Goal: Task Accomplishment & Management: Manage account settings

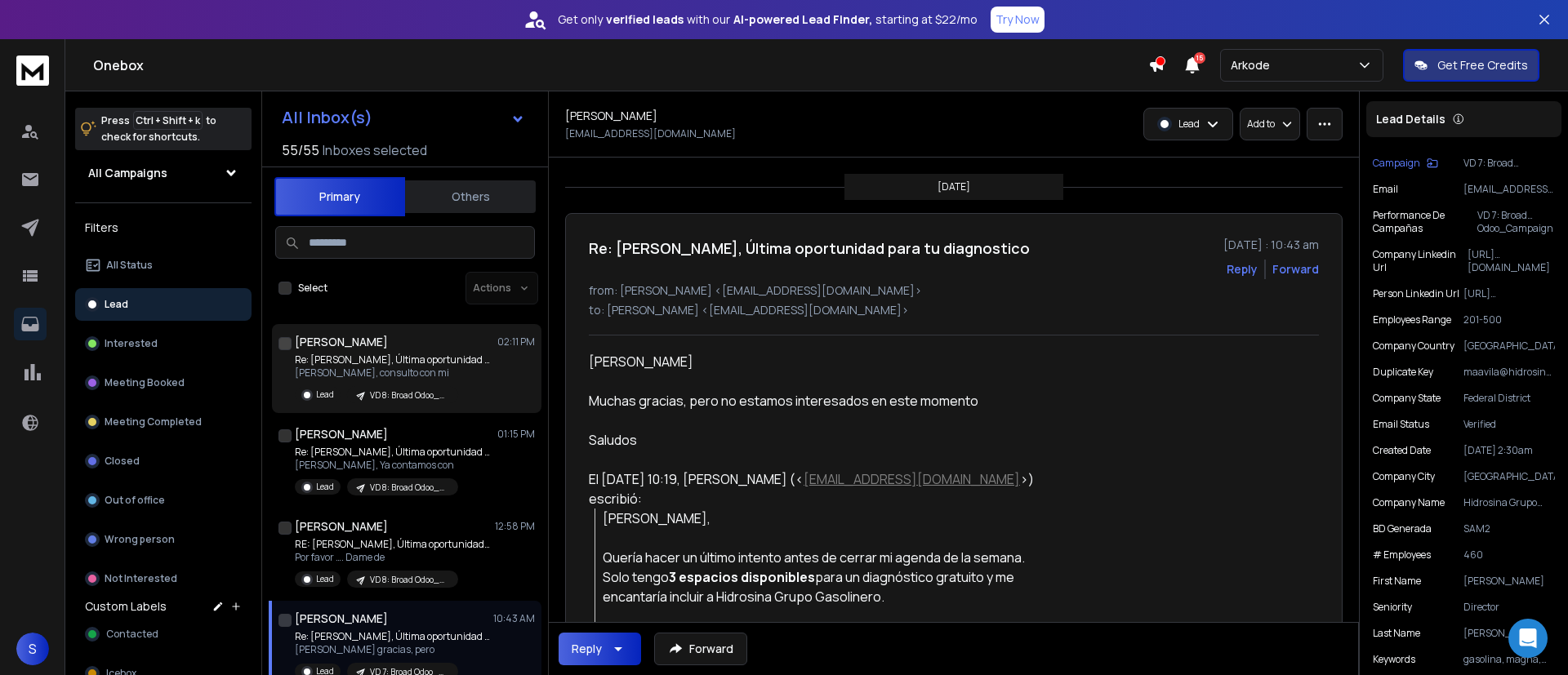
drag, startPoint x: 423, startPoint y: 374, endPoint x: 437, endPoint y: 367, distance: 15.7
click at [423, 372] on p "[PERSON_NAME], consulto con mi" at bounding box center [393, 373] width 196 height 13
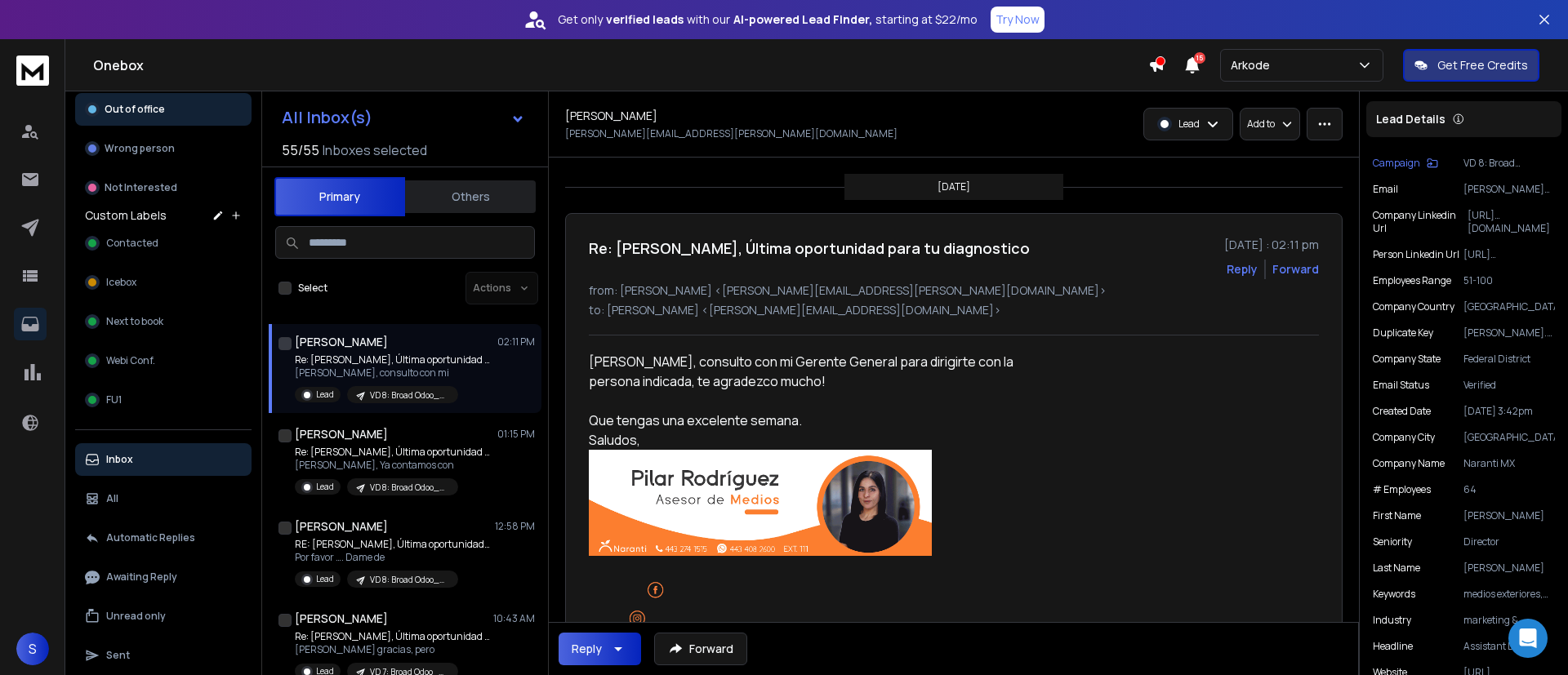
scroll to position [459, 0]
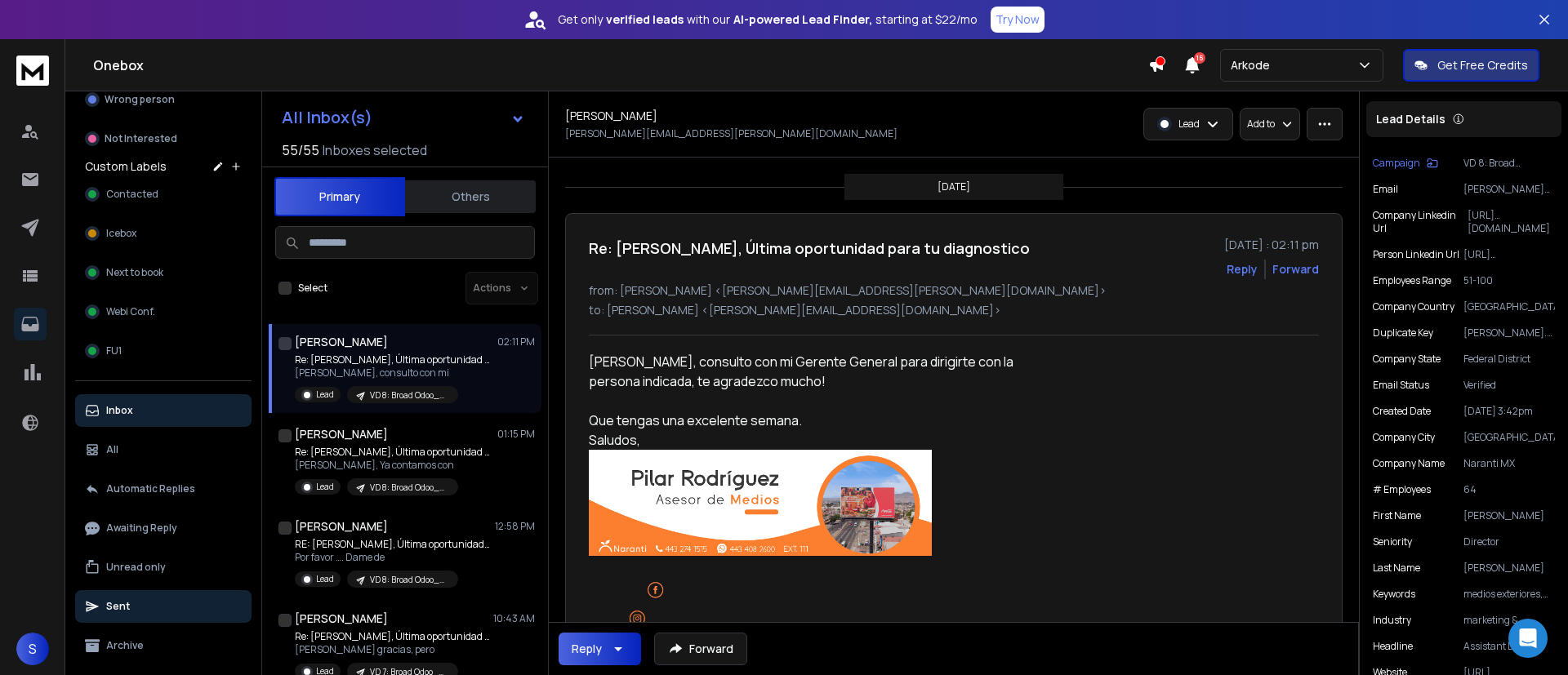
click at [130, 590] on button "Sent" at bounding box center [163, 607] width 177 height 33
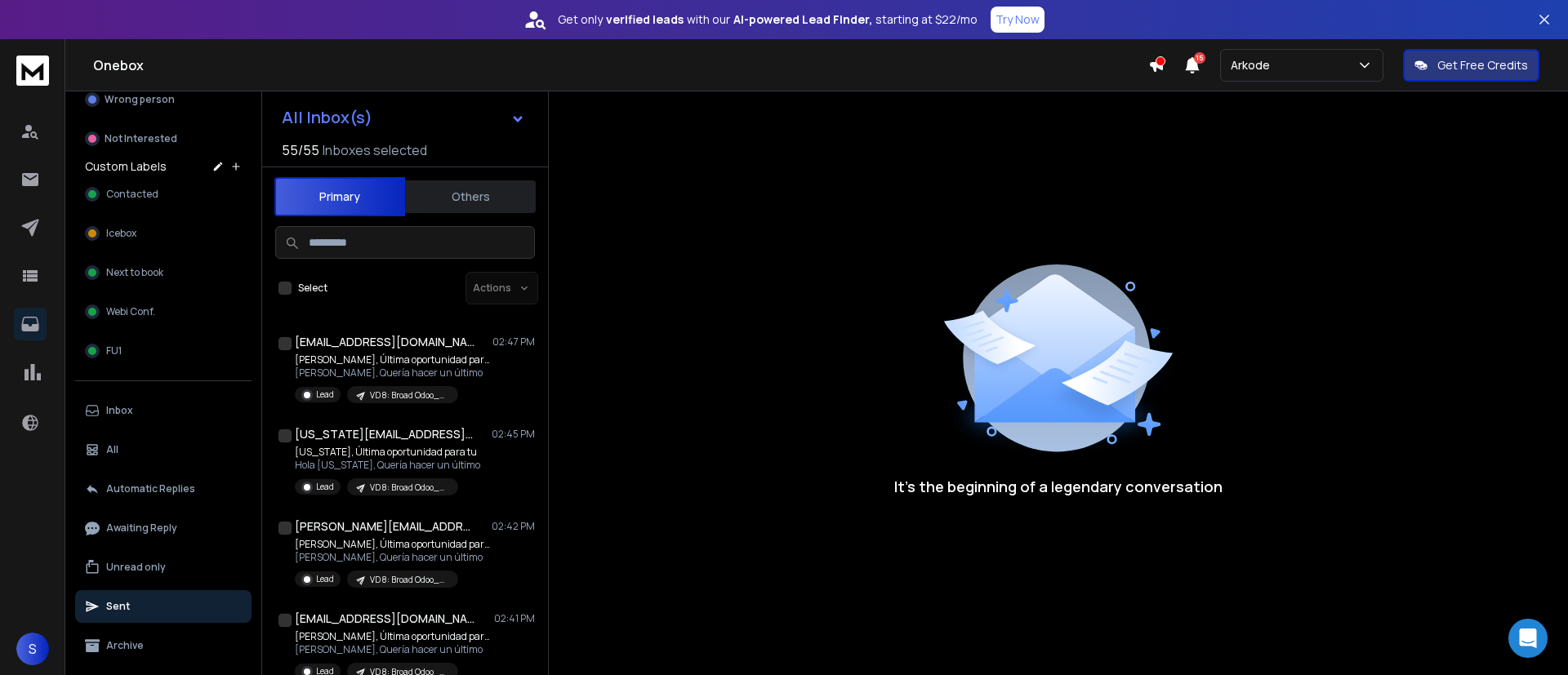
click at [376, 235] on input at bounding box center [405, 243] width 260 height 33
paste input "**********"
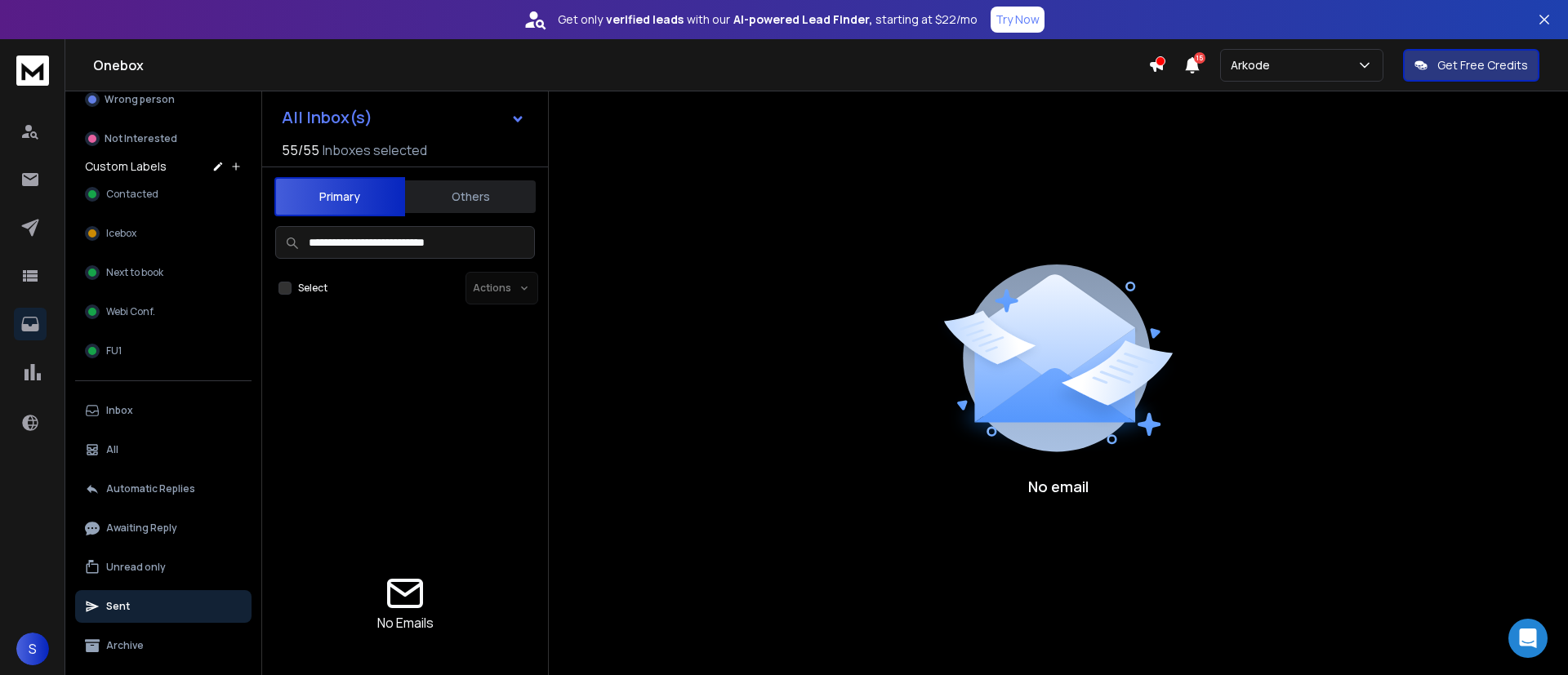
drag, startPoint x: 400, startPoint y: 239, endPoint x: 234, endPoint y: 262, distance: 167.6
click at [234, 262] on div "**********" at bounding box center [816, 428] width 1502 height 675
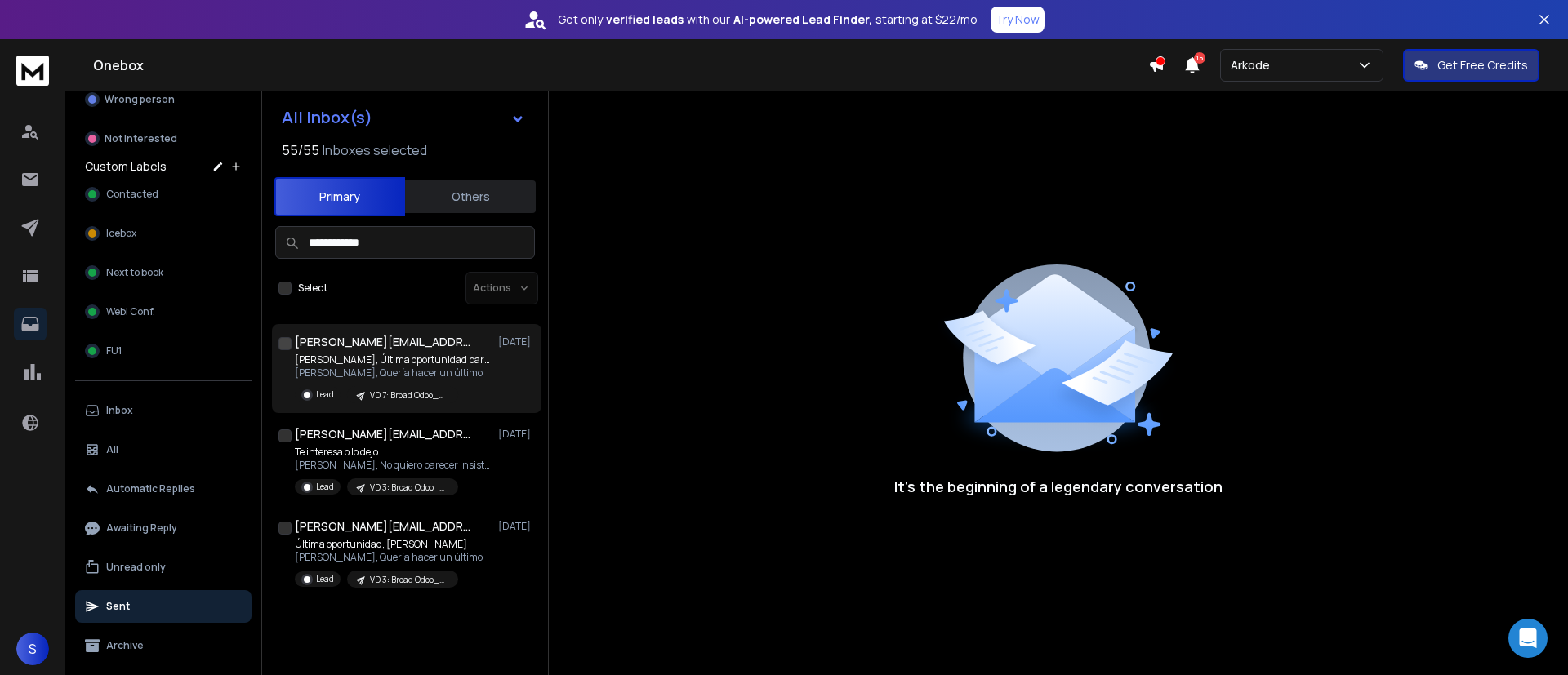
type input "**********"
click at [455, 387] on div "VD 7: Broad Odoo_Campaign - ARKOD" at bounding box center [402, 395] width 111 height 17
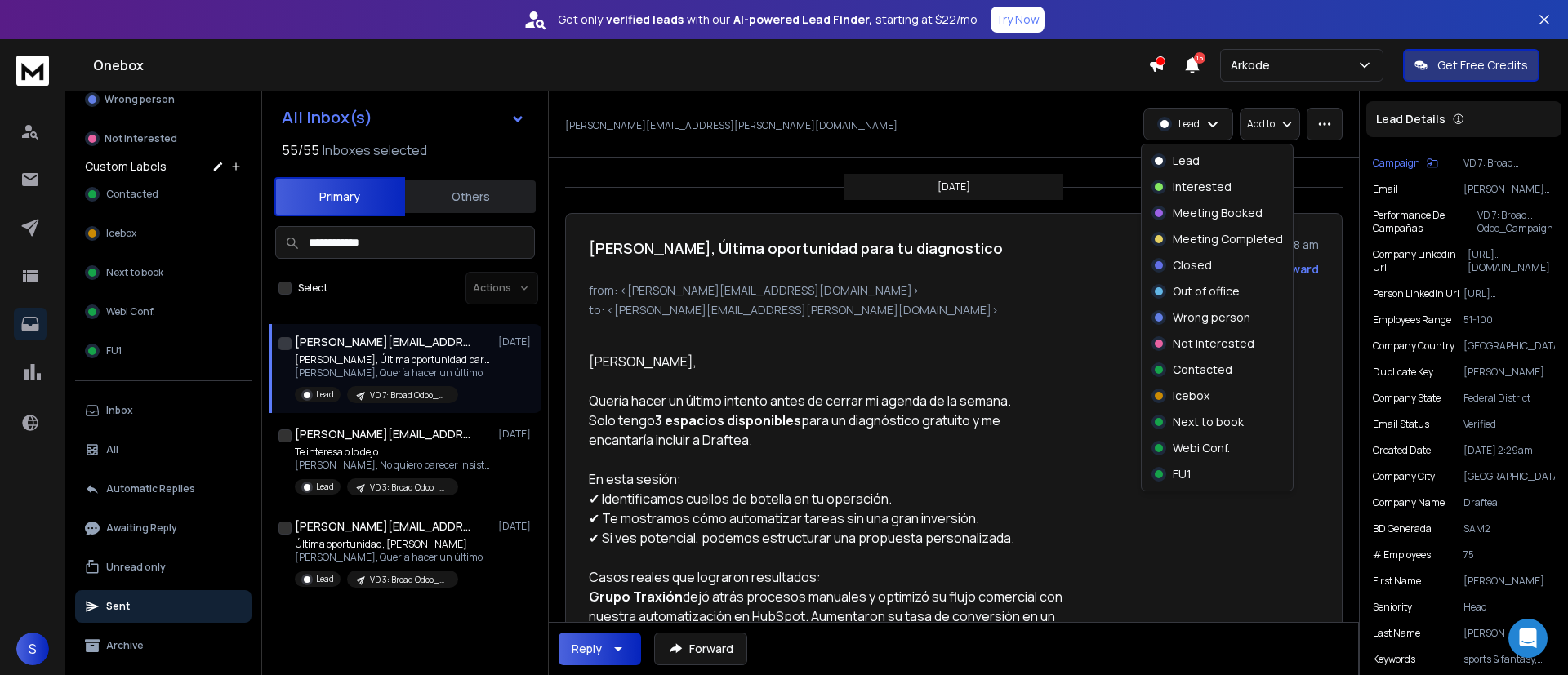
click at [1229, 127] on div "Lead" at bounding box center [1187, 124] width 88 height 31
click at [1241, 182] on div "Interested" at bounding box center [1217, 187] width 145 height 26
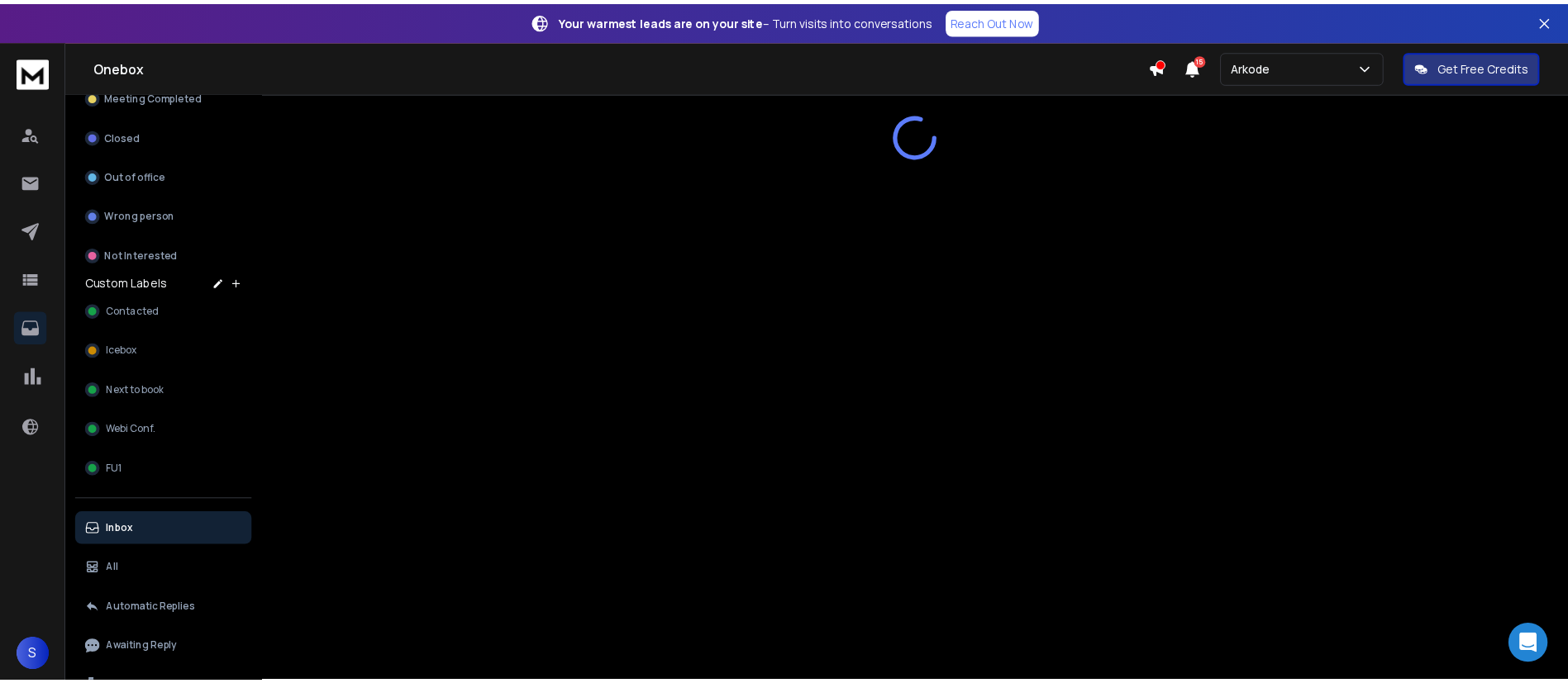
scroll to position [413, 0]
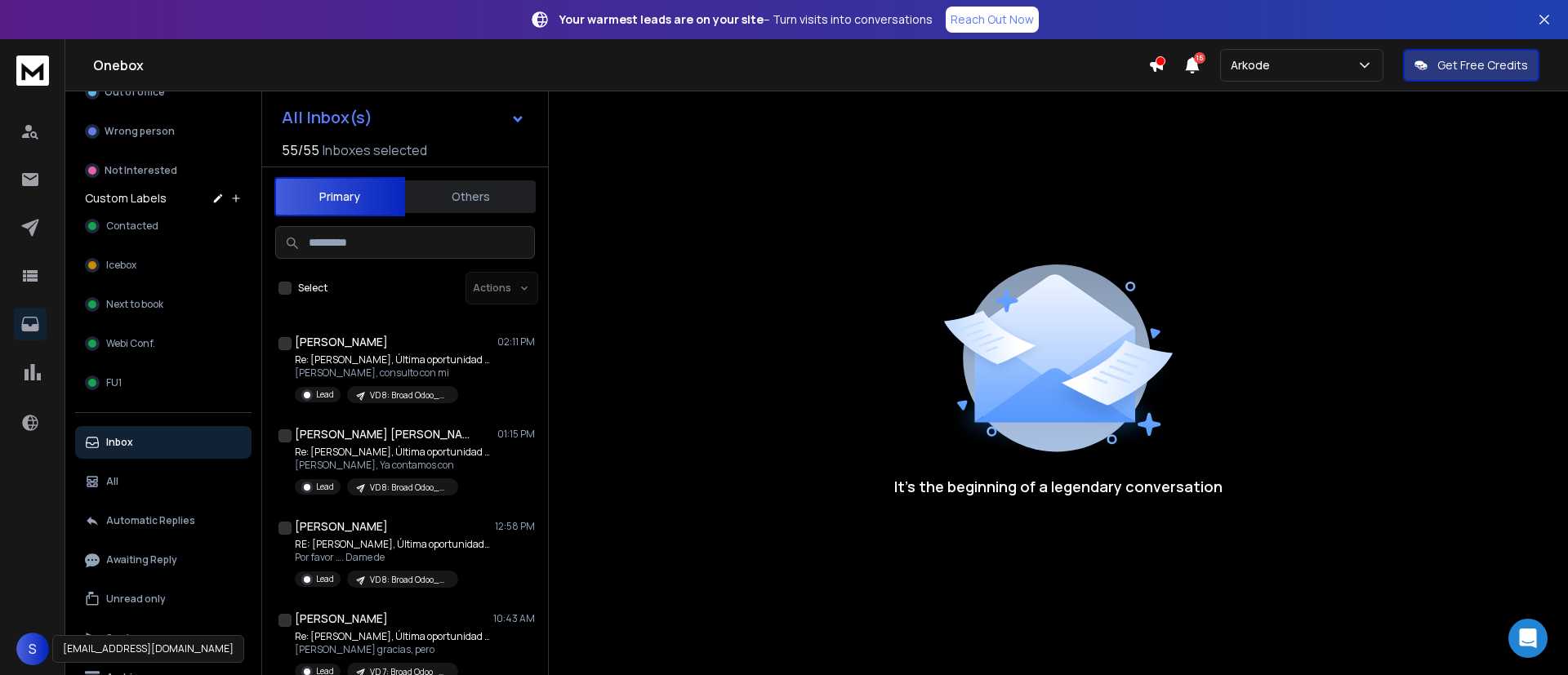
click at [22, 647] on span "S" at bounding box center [33, 650] width 33 height 33
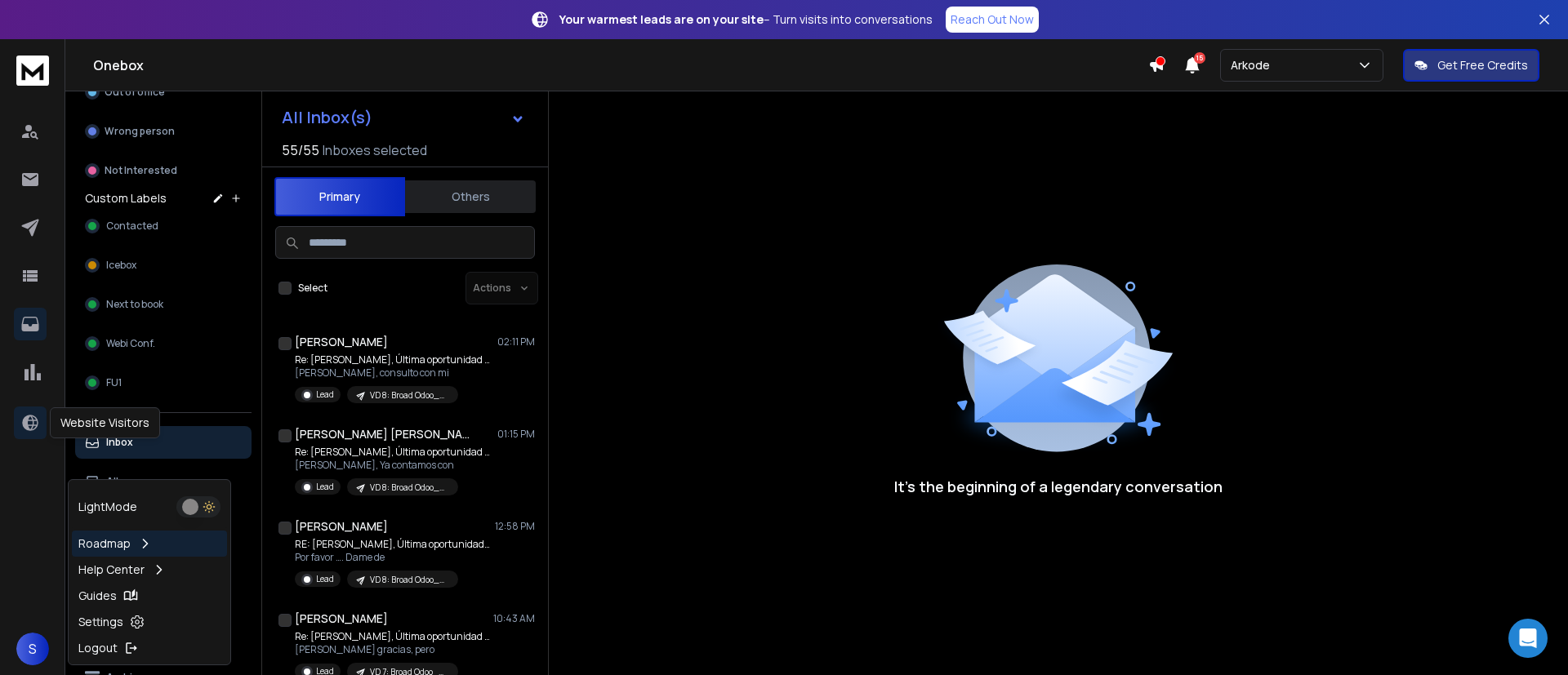
click at [37, 420] on icon at bounding box center [30, 423] width 16 height 16
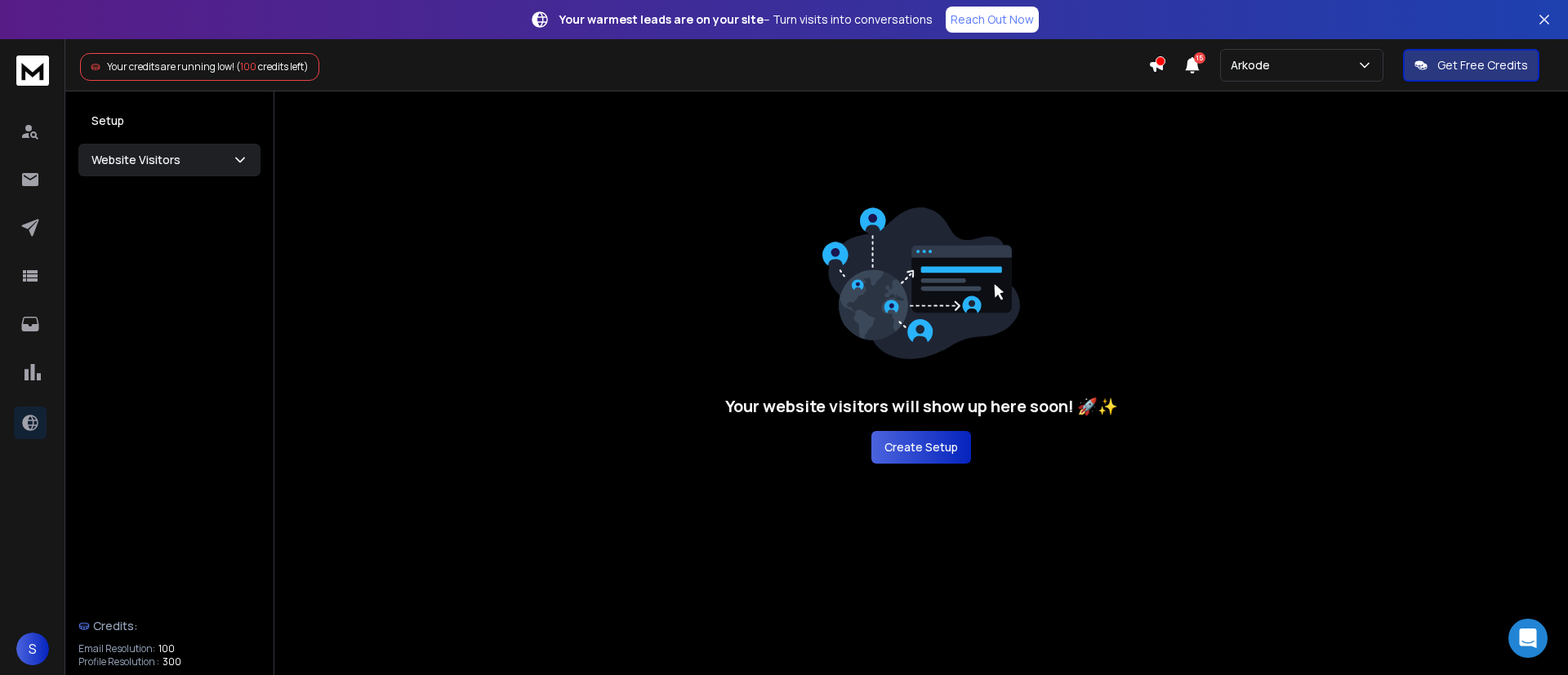
click at [184, 152] on button "Website Visitors" at bounding box center [169, 160] width 182 height 33
click at [215, 158] on button "Website Visitors" at bounding box center [169, 160] width 182 height 33
click at [1331, 53] on button "Arkode" at bounding box center [1302, 66] width 164 height 33
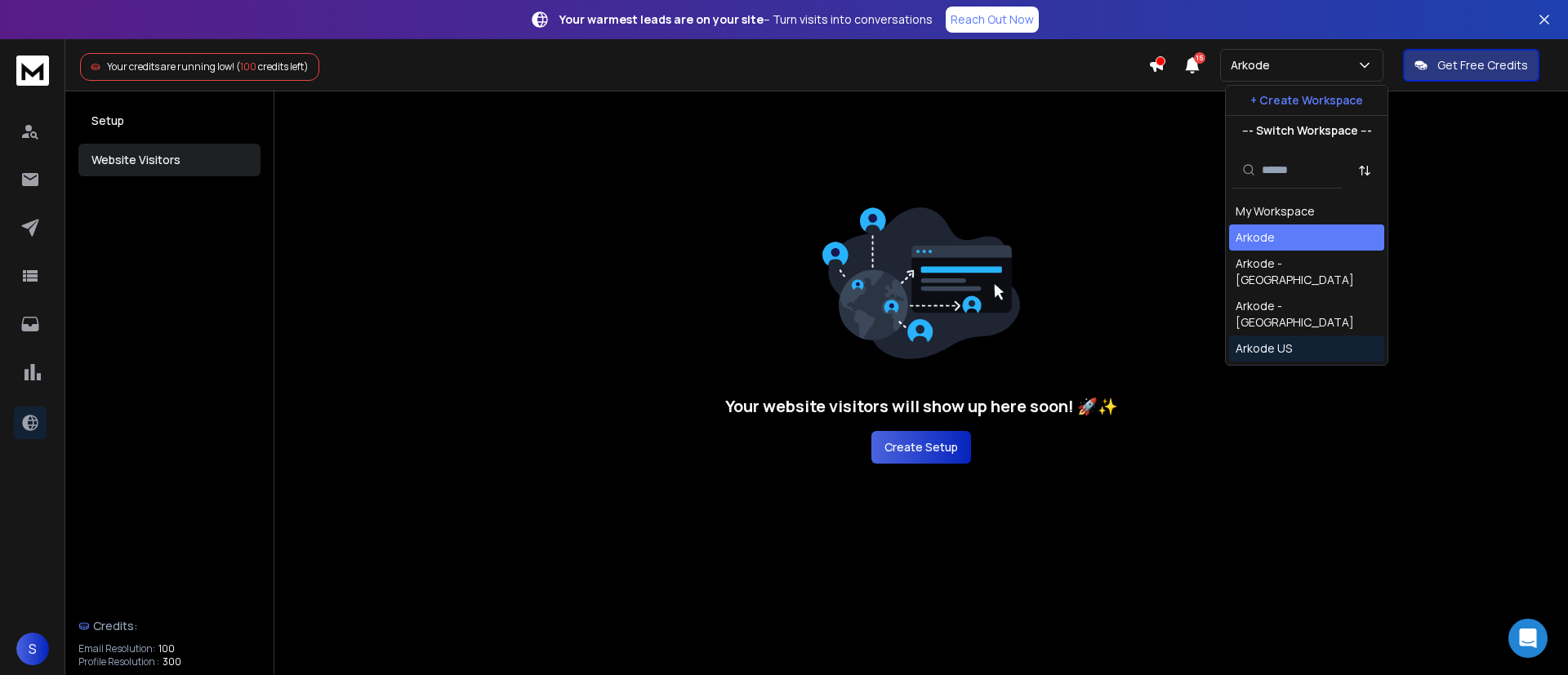
click at [303, 204] on div "Your website visitors will show up here soon! 🚀✨ Create Setup" at bounding box center [922, 324] width 1255 height 439
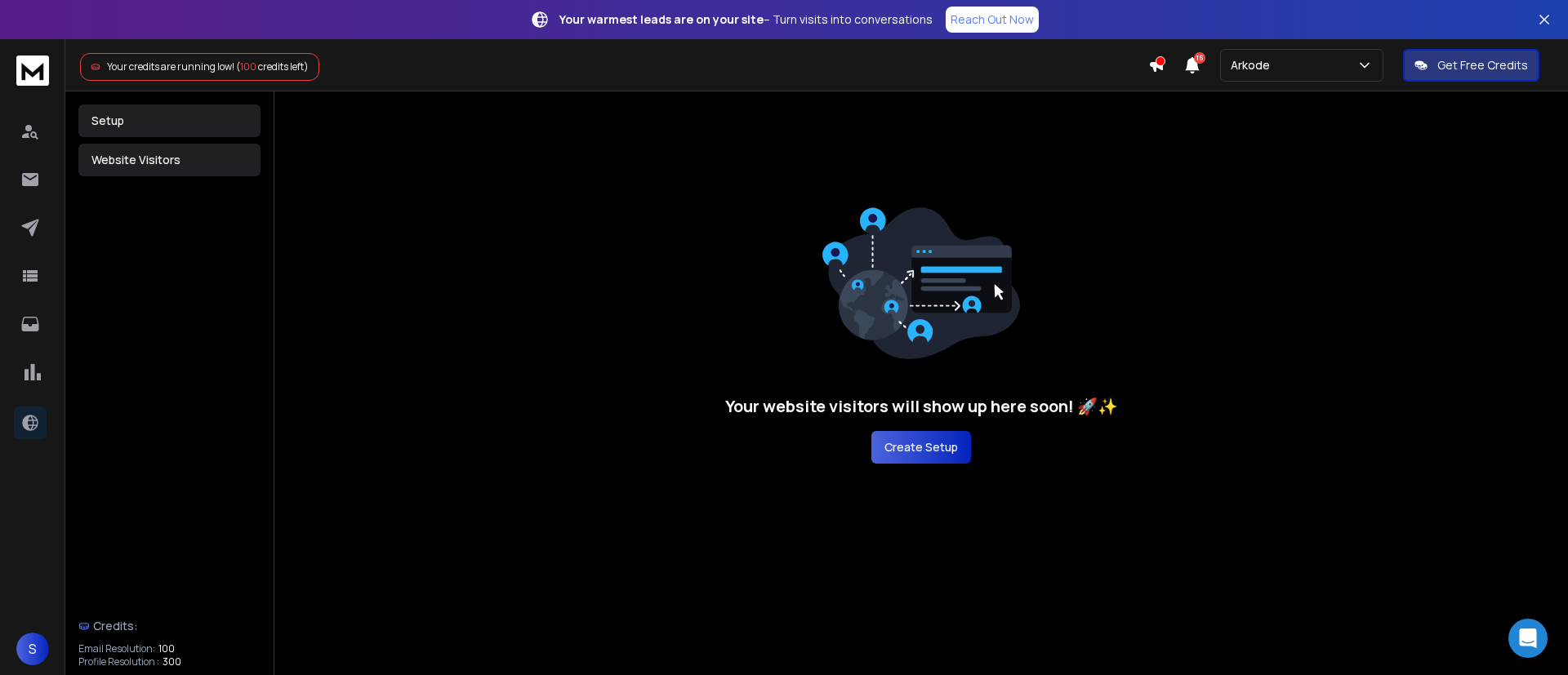
click at [144, 126] on button "Setup" at bounding box center [169, 121] width 182 height 33
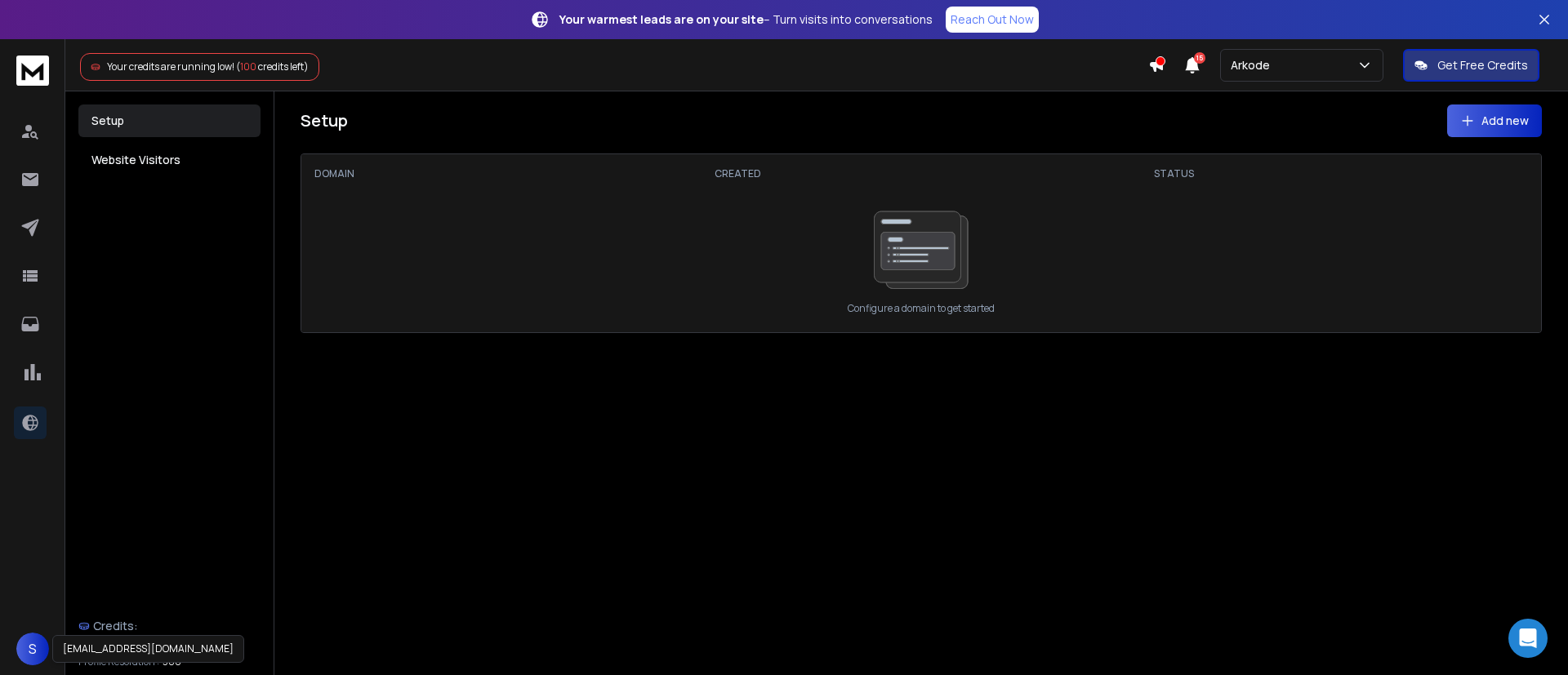
click at [39, 645] on span "S" at bounding box center [33, 650] width 33 height 33
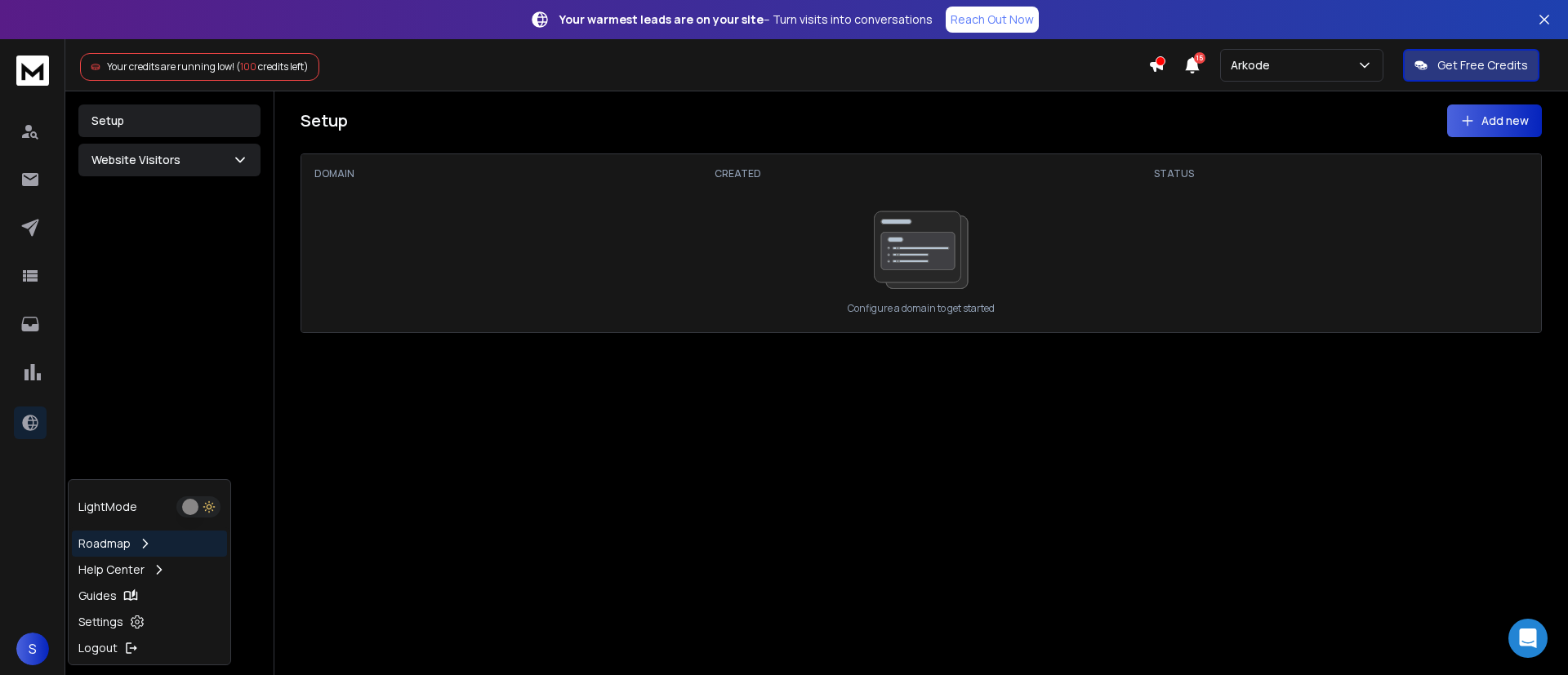
click at [167, 167] on button "Website Visitors" at bounding box center [169, 160] width 182 height 33
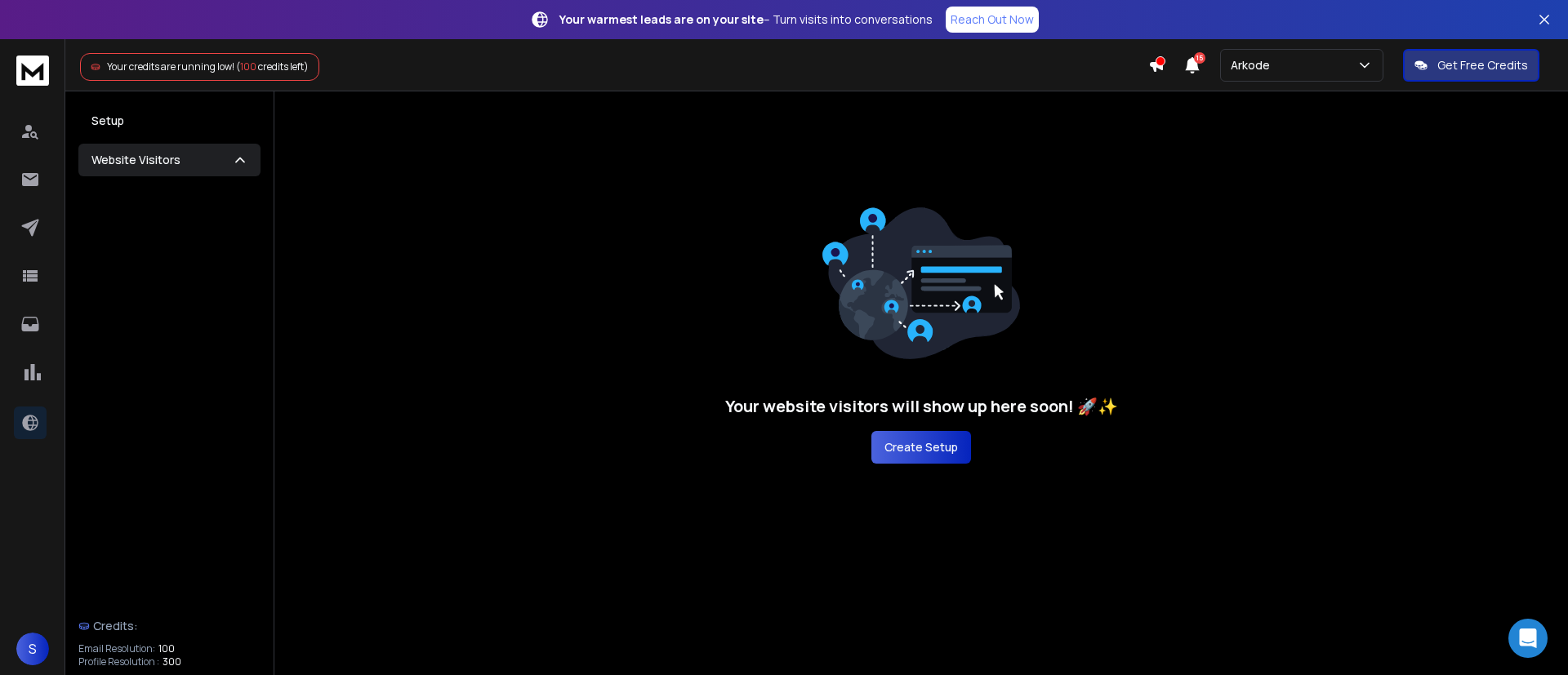
click at [249, 151] on button "Website Visitors" at bounding box center [169, 160] width 182 height 33
click at [252, 127] on button "Setup" at bounding box center [169, 121] width 182 height 33
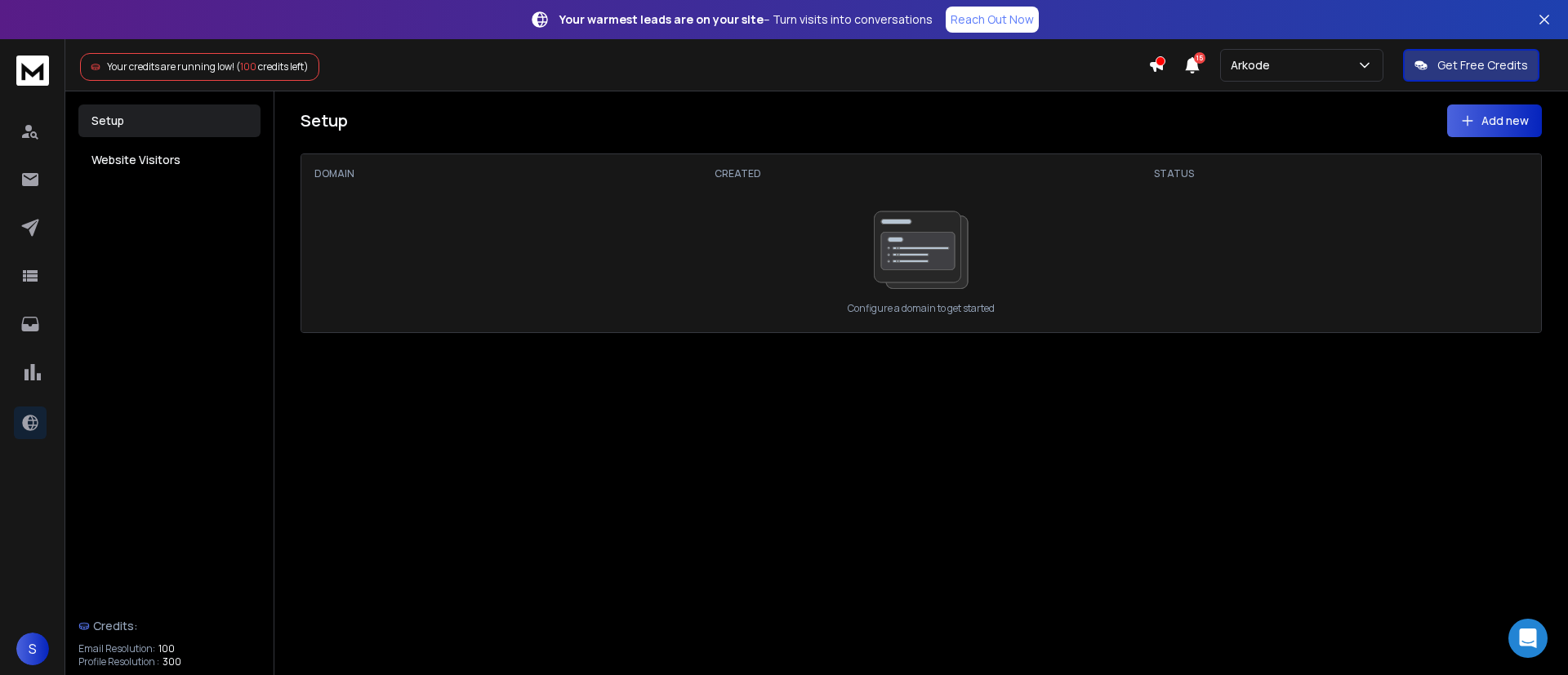
click at [238, 194] on div "Setup Website Visitors Credits: Email Resolution: 100 Profile Resolution : 300" at bounding box center [169, 386] width 208 height 590
click at [240, 165] on icon at bounding box center [240, 160] width 15 height 15
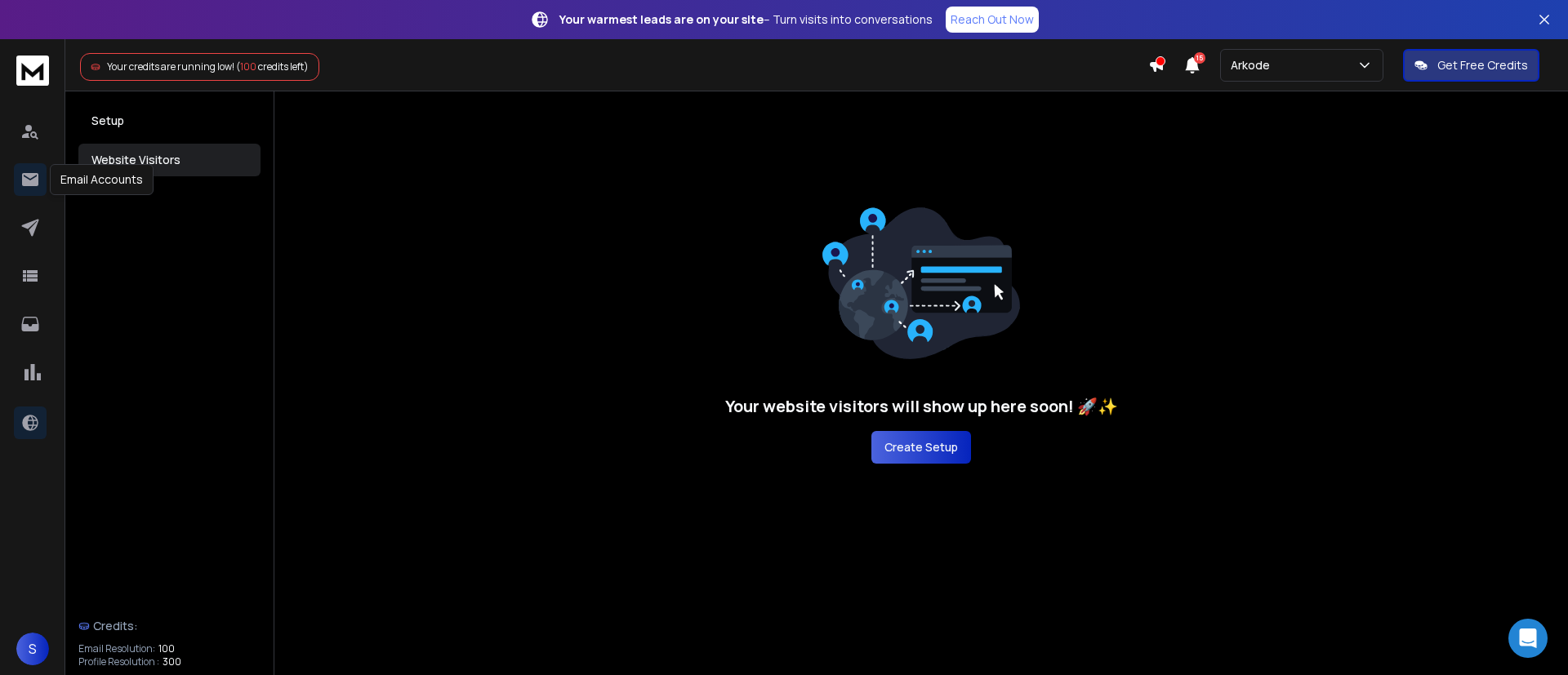
click at [36, 194] on link at bounding box center [30, 180] width 33 height 33
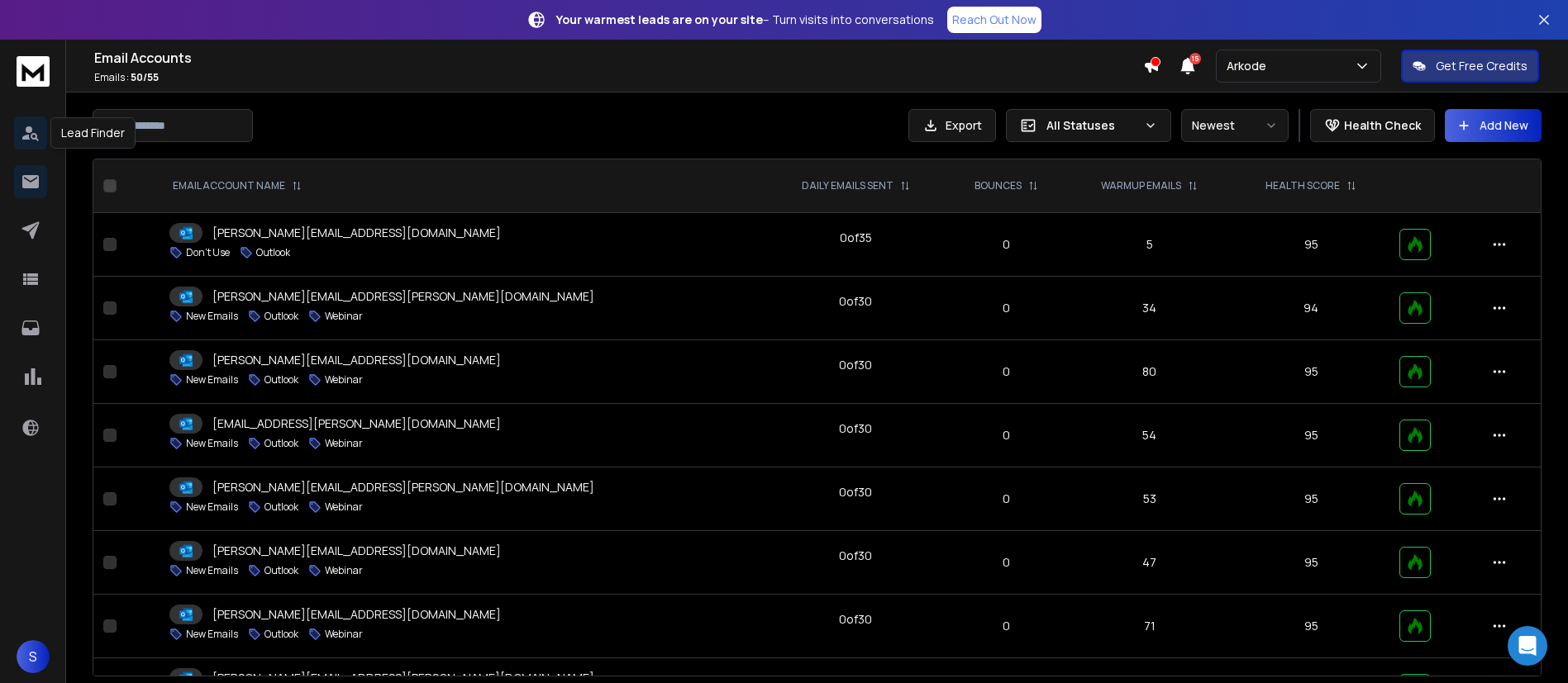
click at [37, 117] on link at bounding box center [31, 133] width 33 height 33
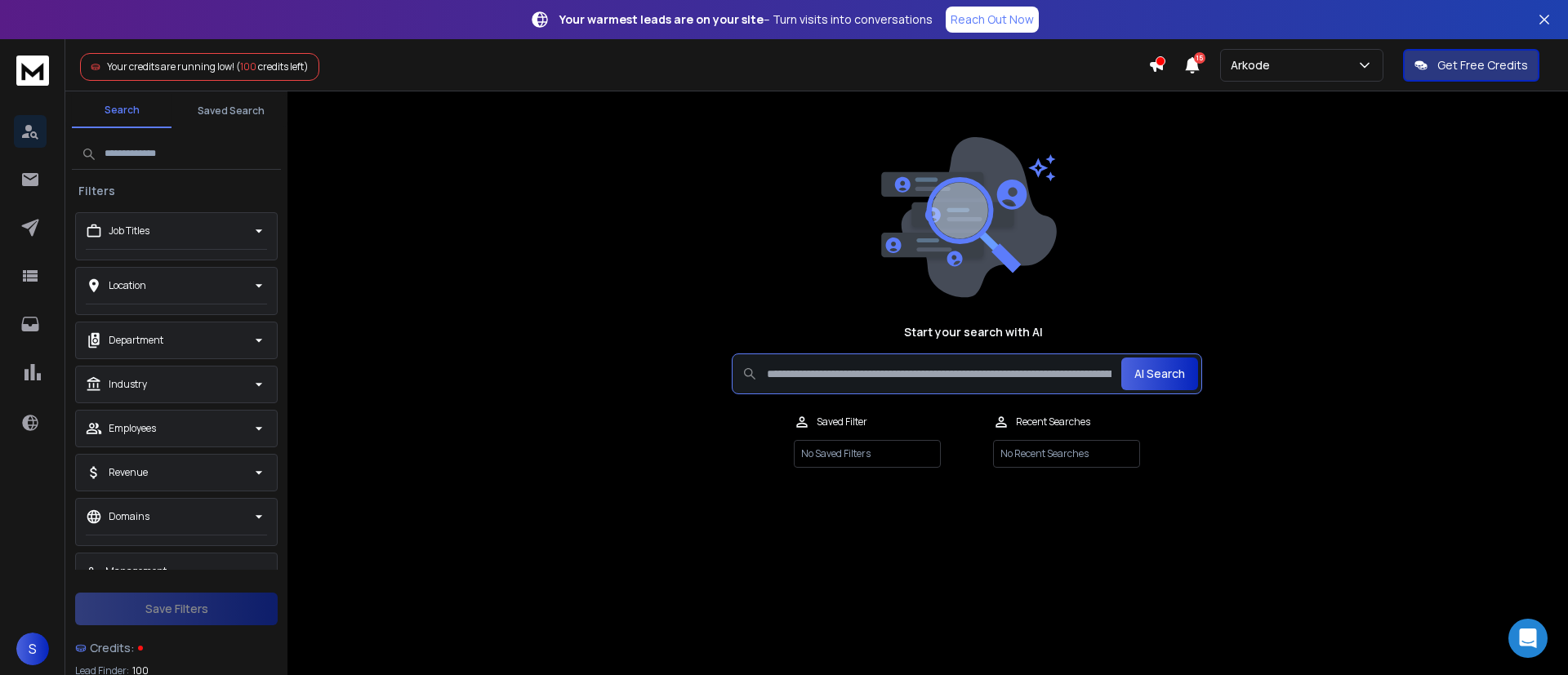
click at [34, 79] on img at bounding box center [33, 71] width 33 height 30
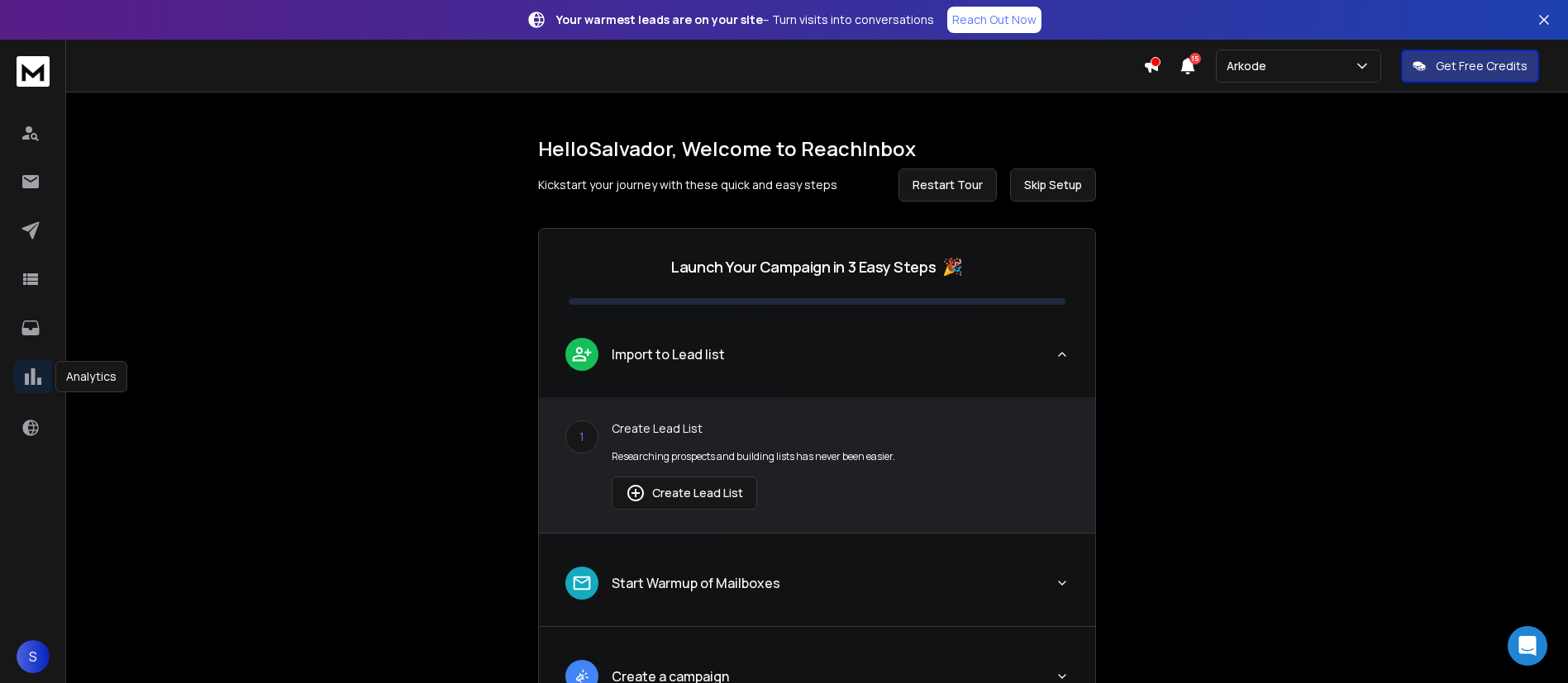
click at [28, 368] on icon at bounding box center [33, 377] width 25 height 25
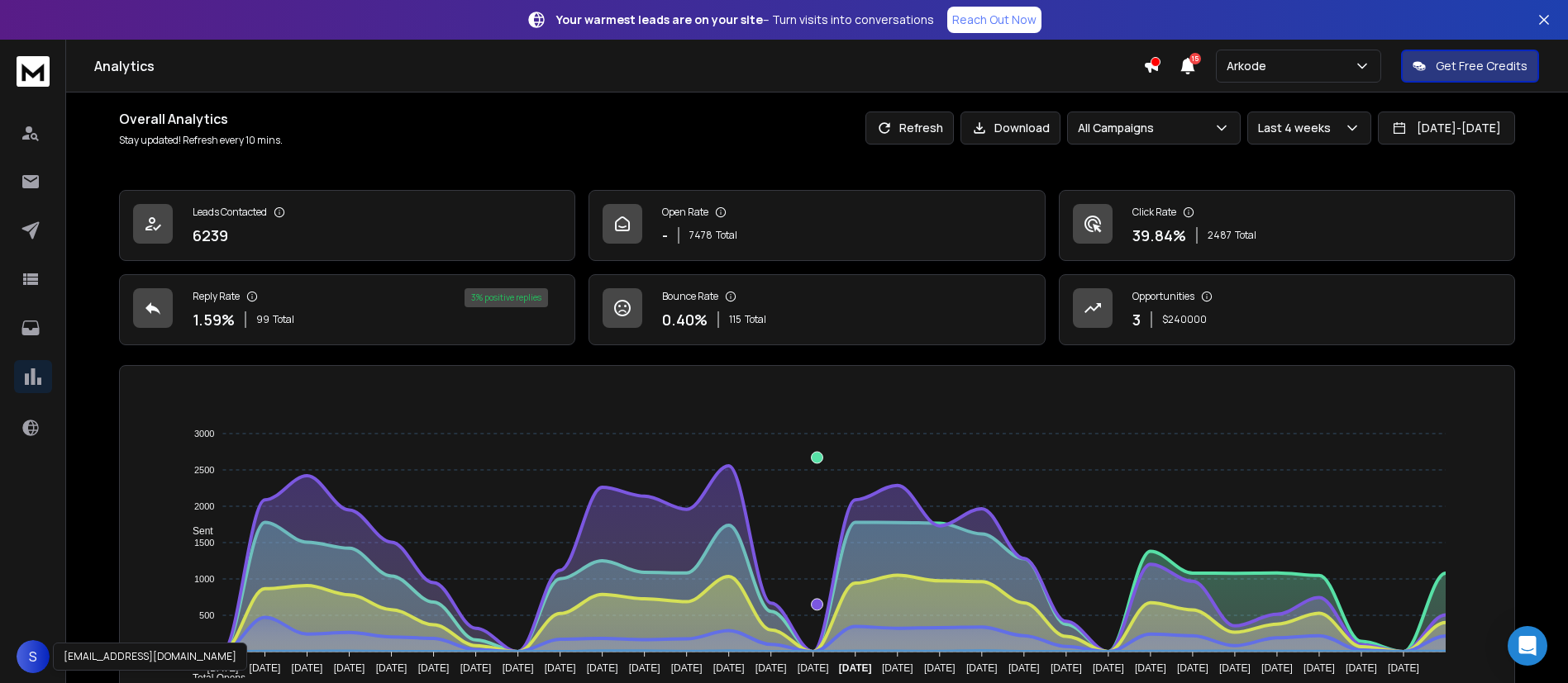
click at [32, 663] on span "S" at bounding box center [33, 657] width 33 height 33
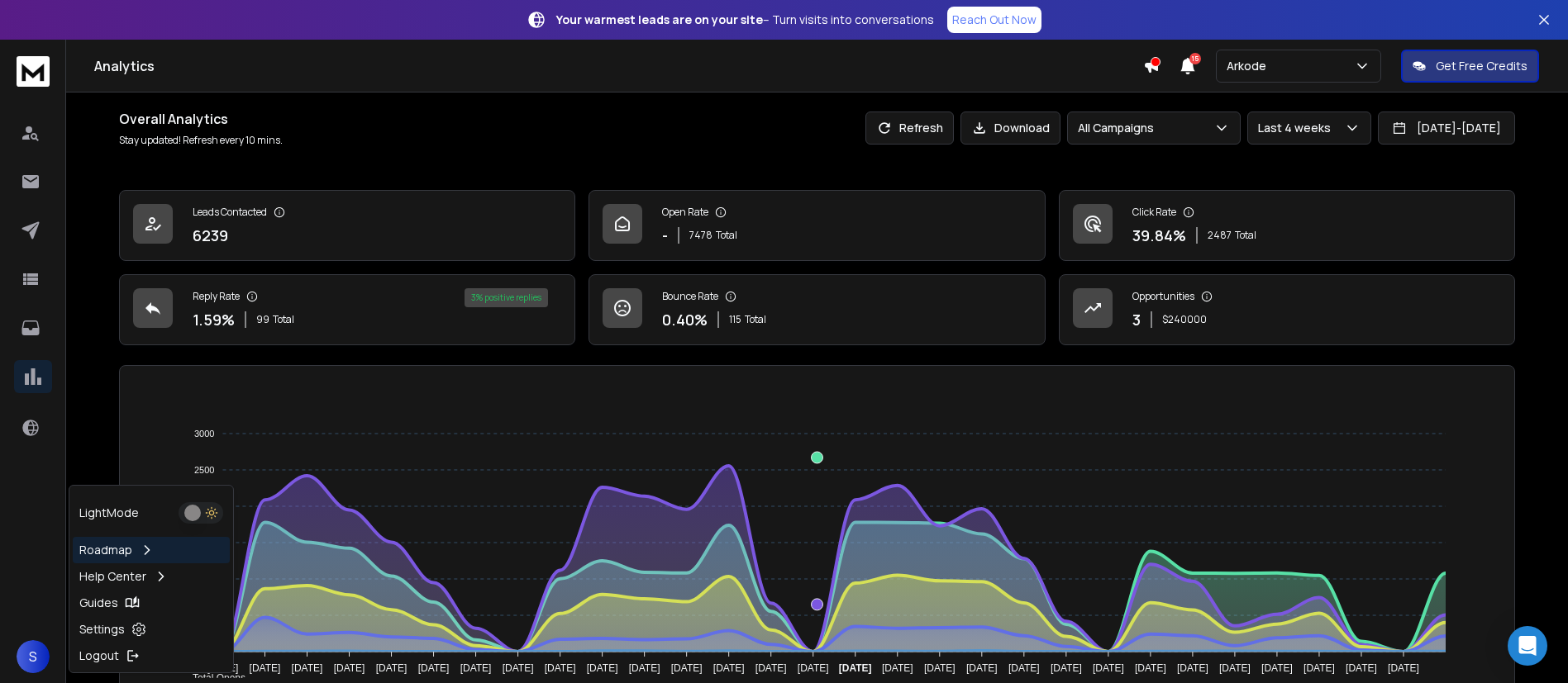
click at [141, 549] on icon at bounding box center [147, 551] width 17 height 17
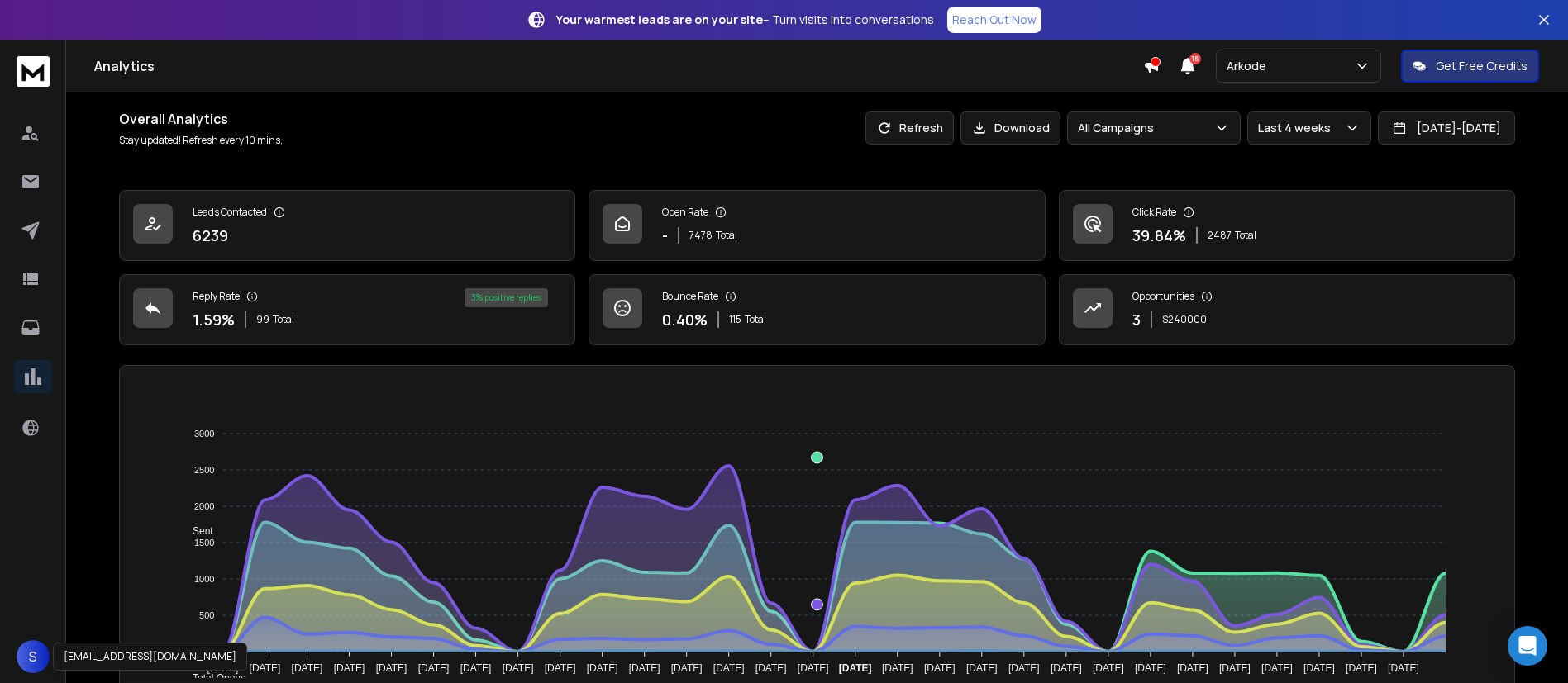
click at [36, 651] on span "S" at bounding box center [33, 657] width 33 height 33
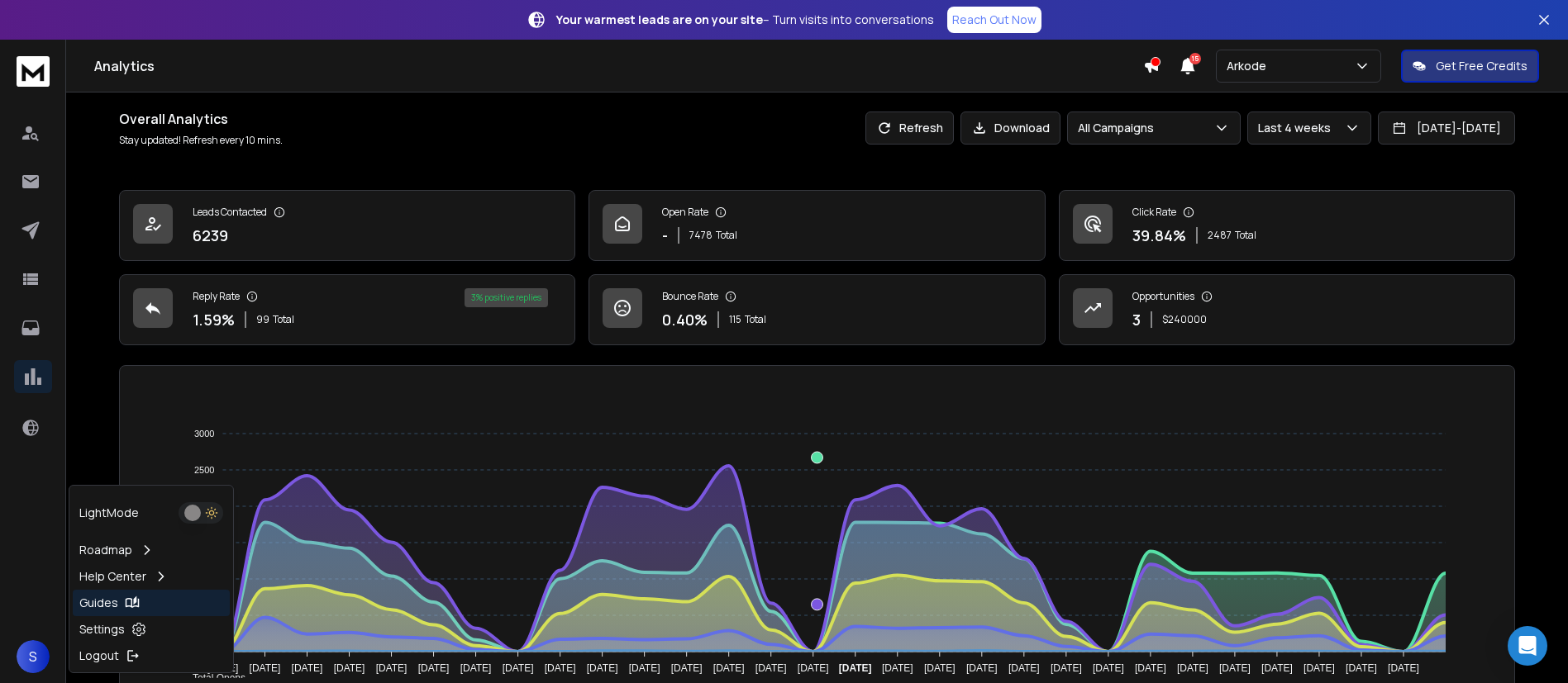
click at [146, 603] on link "Guides" at bounding box center [151, 603] width 157 height 27
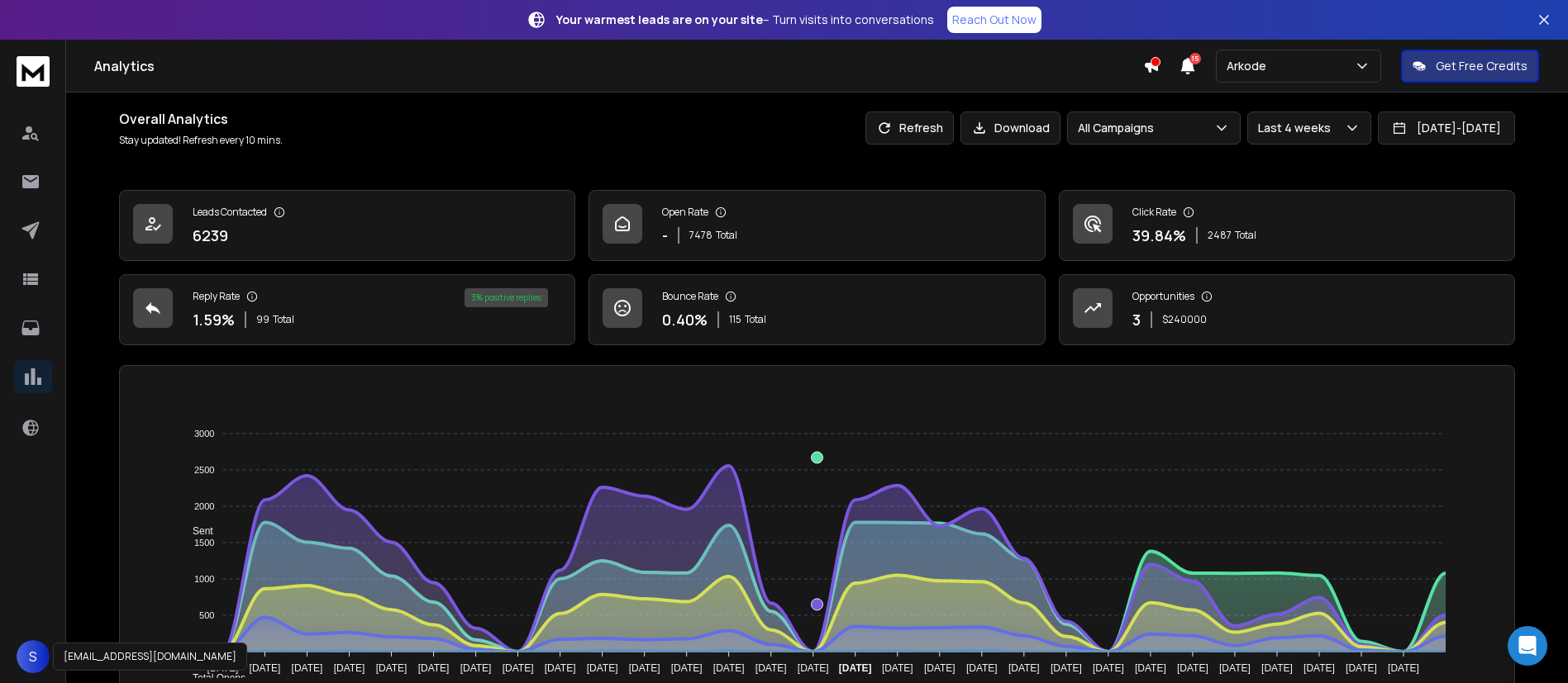
click at [35, 663] on span "S" at bounding box center [33, 657] width 33 height 33
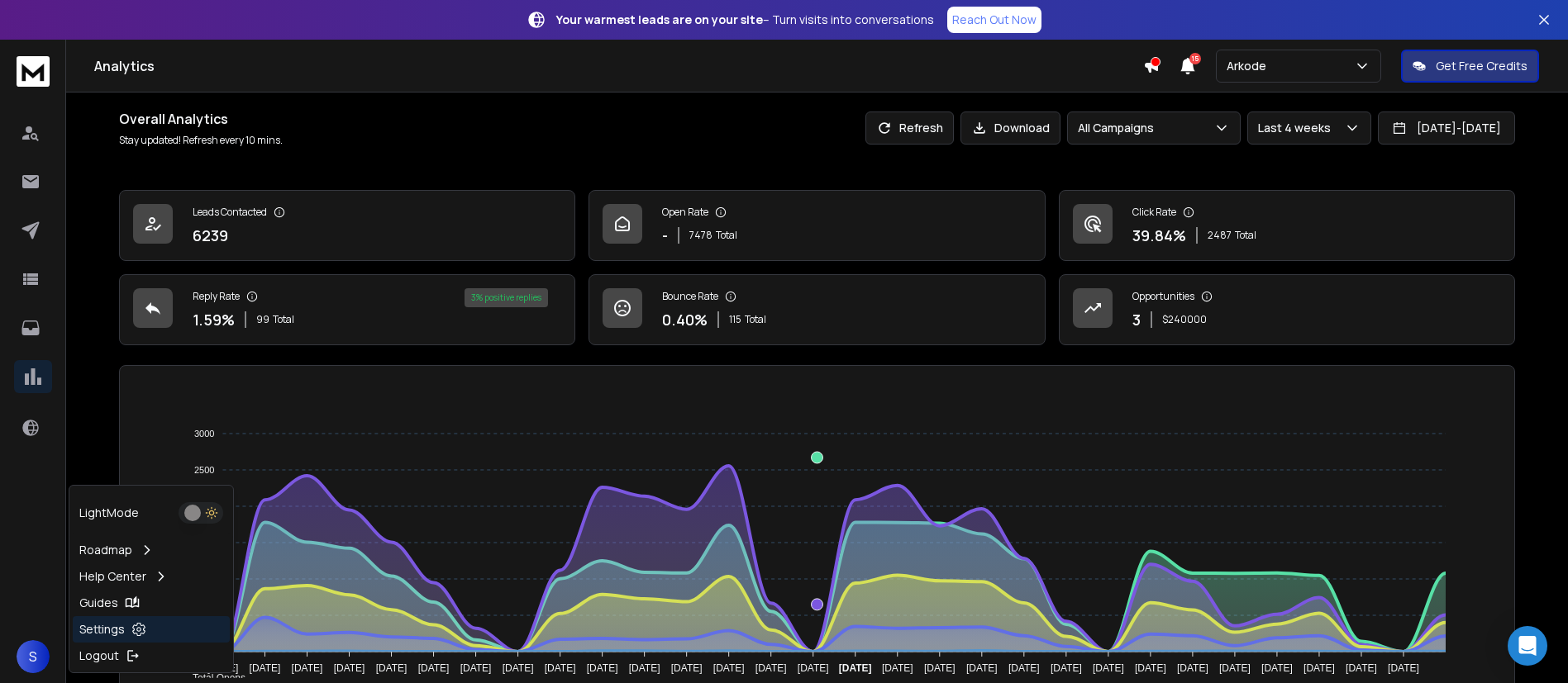
click at [120, 630] on p "Settings" at bounding box center [102, 630] width 46 height 17
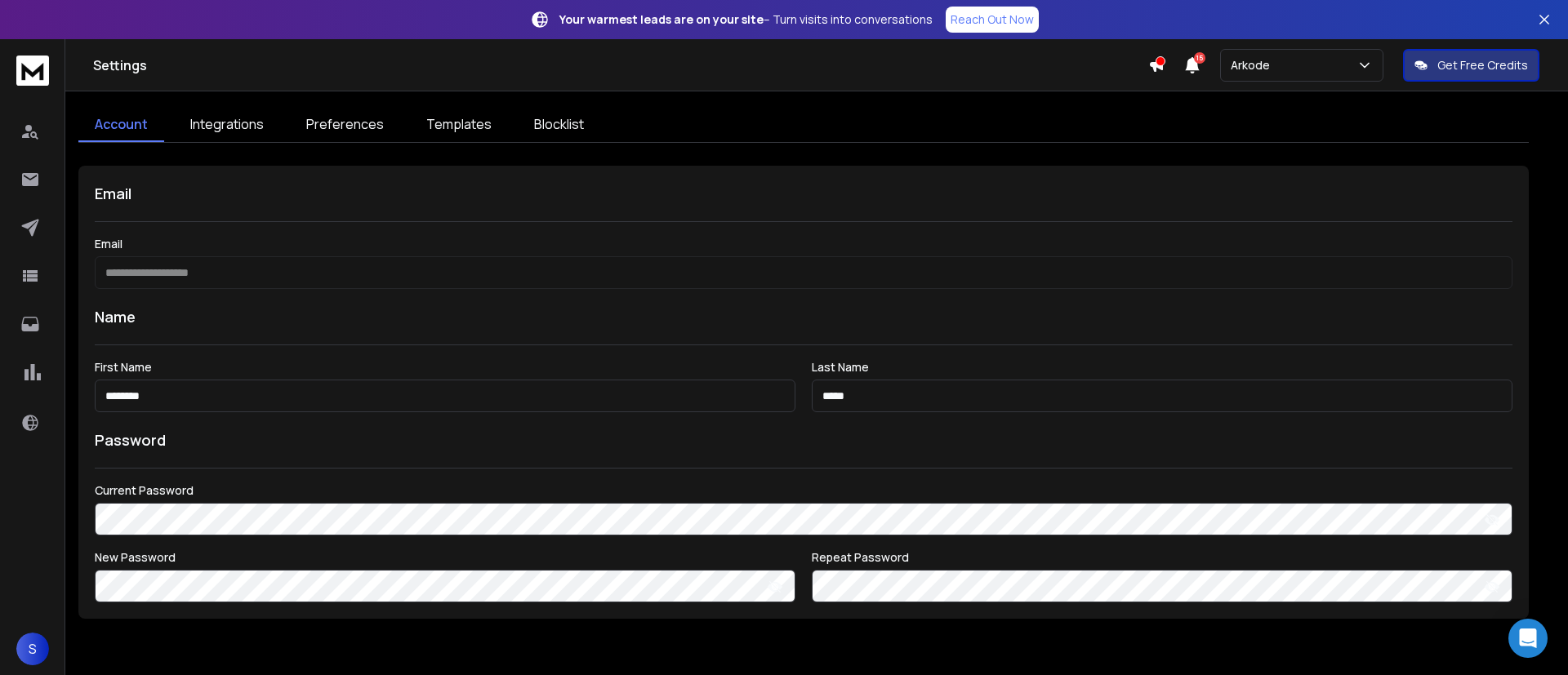
click at [243, 120] on link "Integrations" at bounding box center [227, 125] width 106 height 35
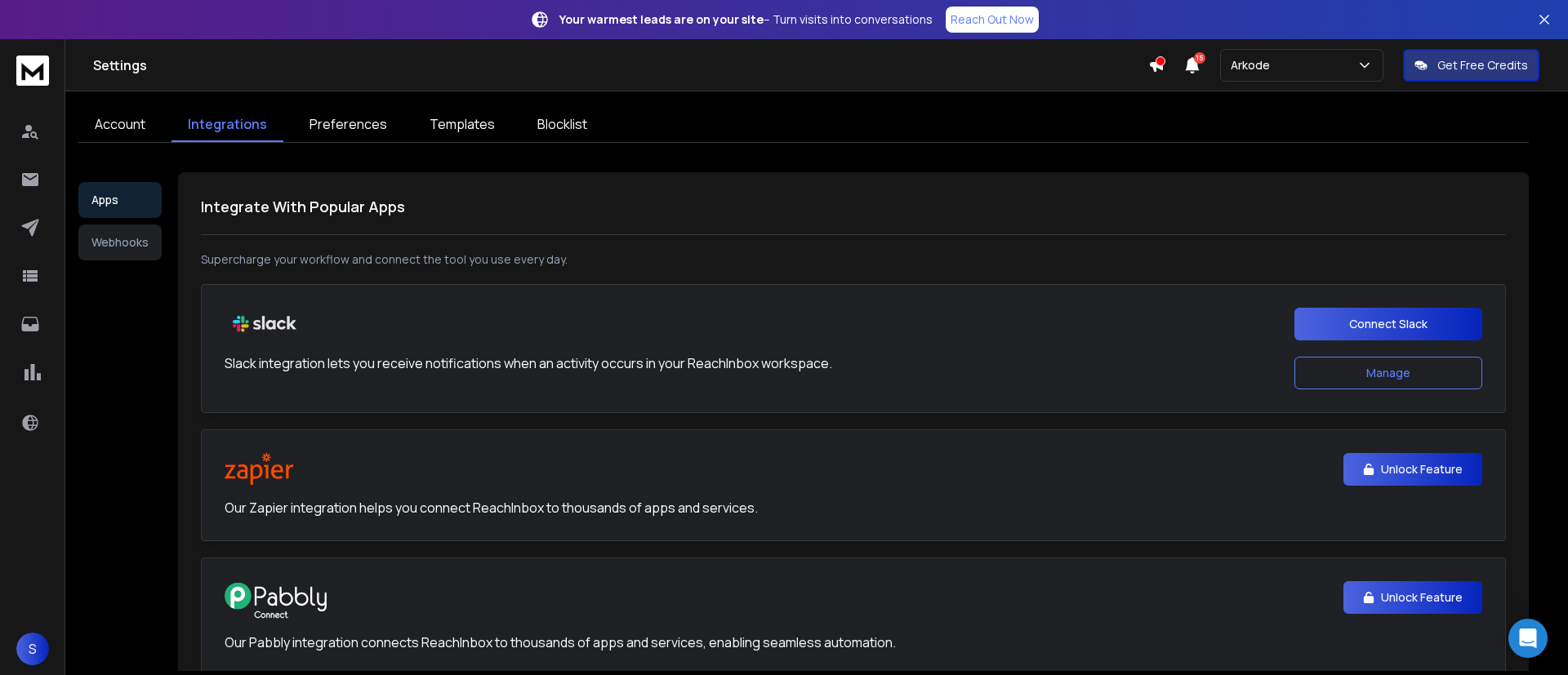
click at [127, 261] on div "Apps Webhooks Integrate With Popular Apps Supercharge your workflow and connect…" at bounding box center [803, 578] width 1450 height 825
click at [127, 255] on button "Webhooks" at bounding box center [119, 243] width 83 height 36
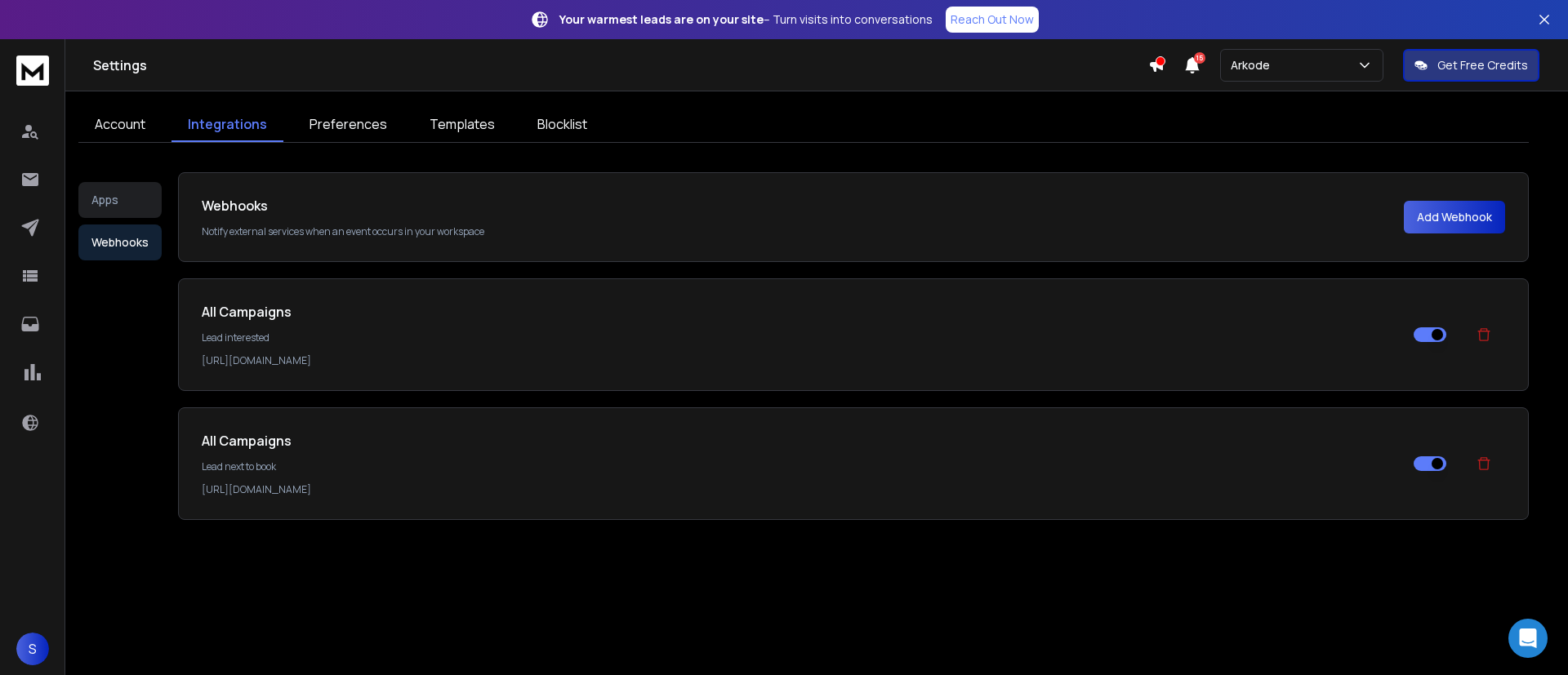
click at [424, 314] on h1 "All Campaigns" at bounding box center [801, 312] width 1199 height 20
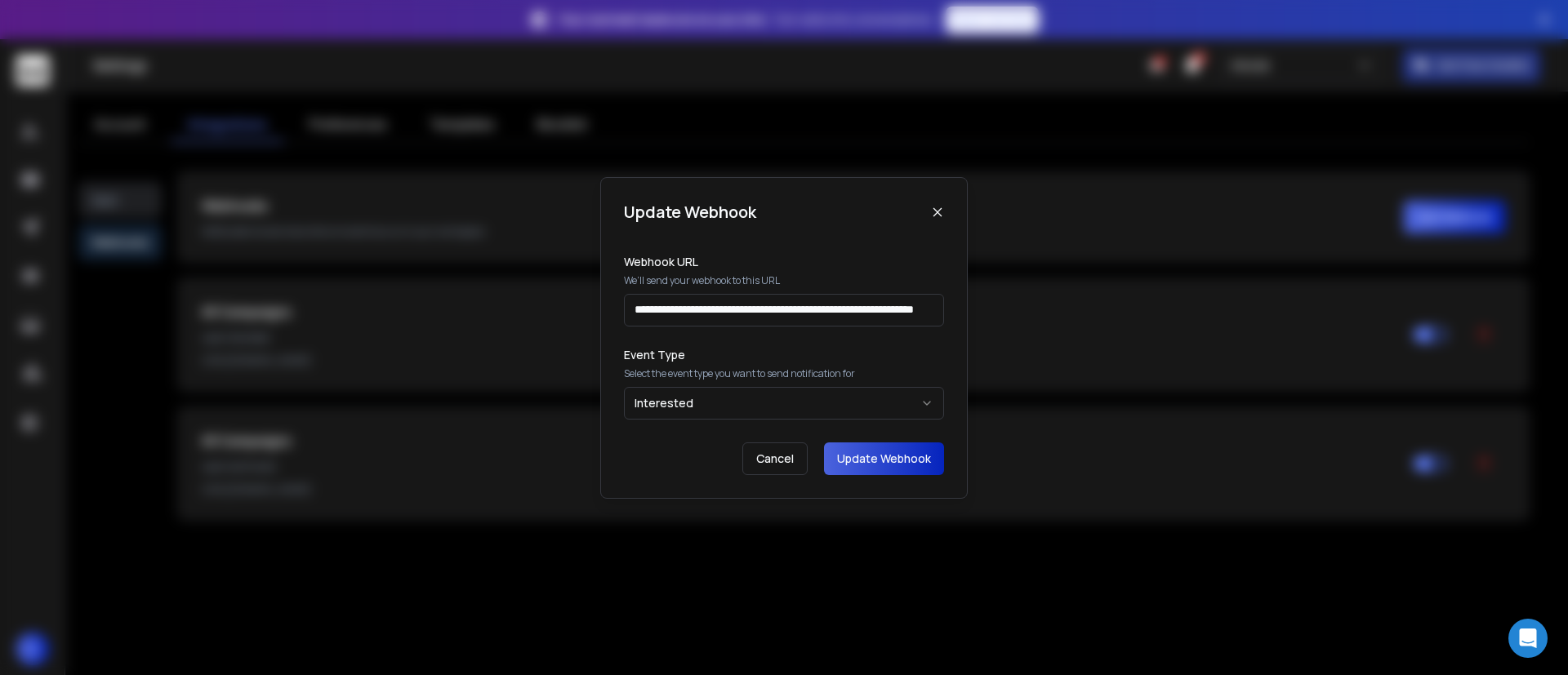
click at [885, 448] on button "Update Webhook" at bounding box center [884, 459] width 120 height 33
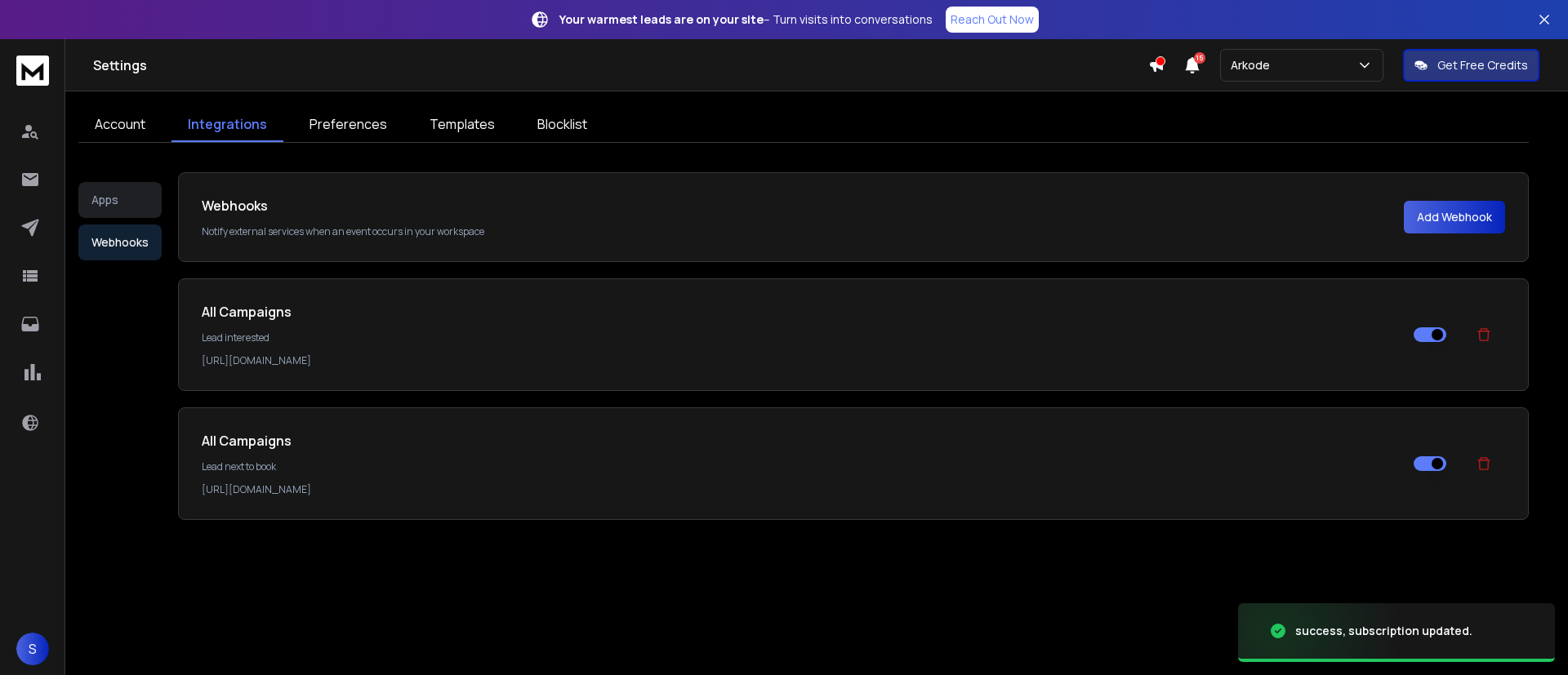
click at [397, 331] on p "Lead interested" at bounding box center [801, 338] width 1199 height 13
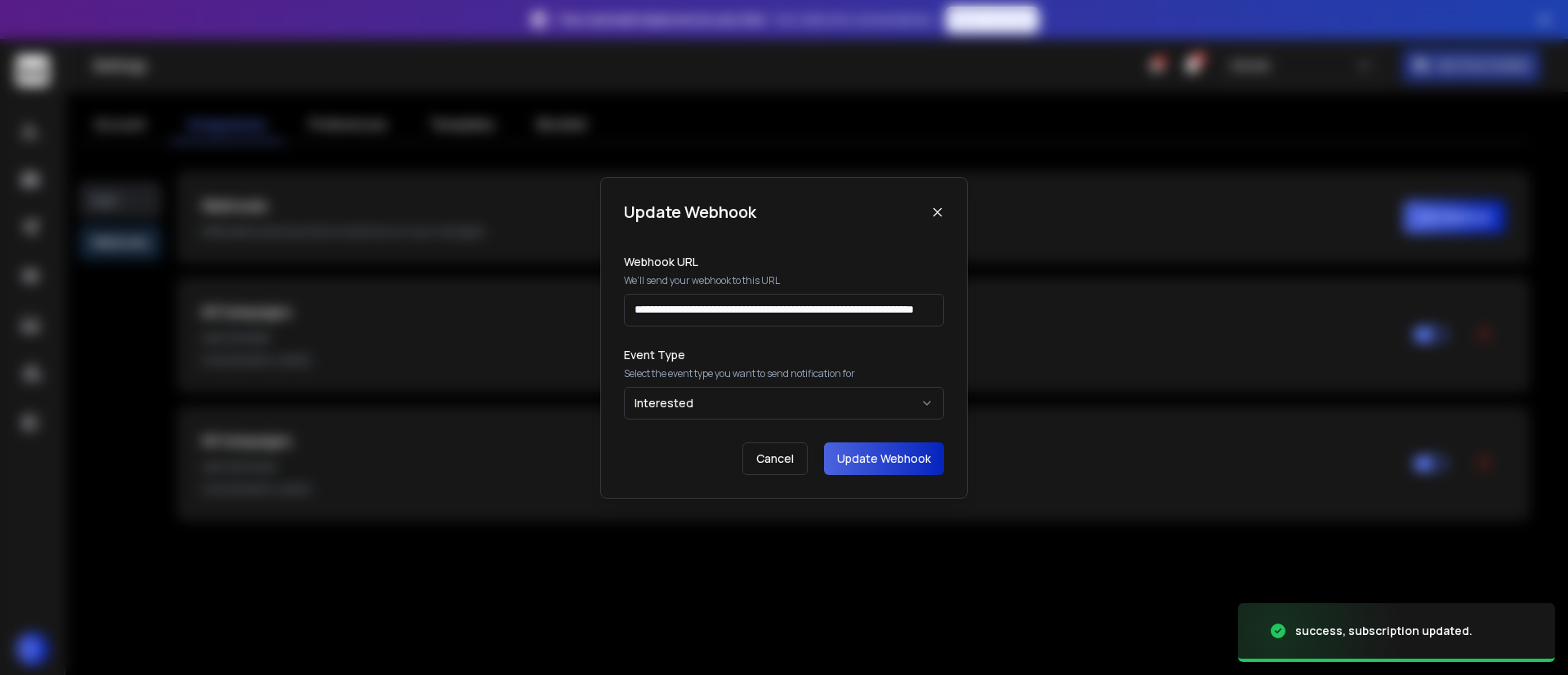
click at [691, 312] on input "**********" at bounding box center [784, 311] width 320 height 33
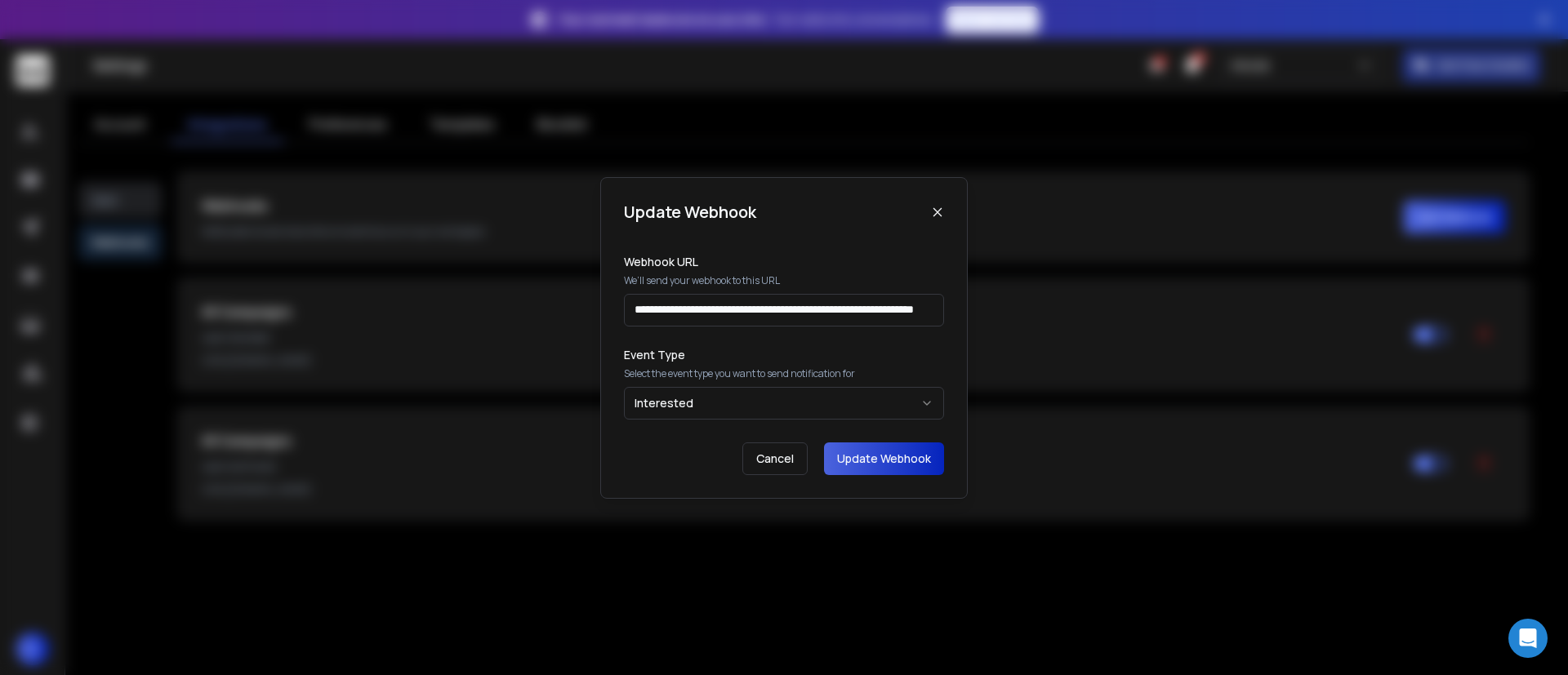
click at [691, 312] on input "**********" at bounding box center [784, 311] width 320 height 33
click at [899, 310] on input "**********" at bounding box center [784, 311] width 320 height 33
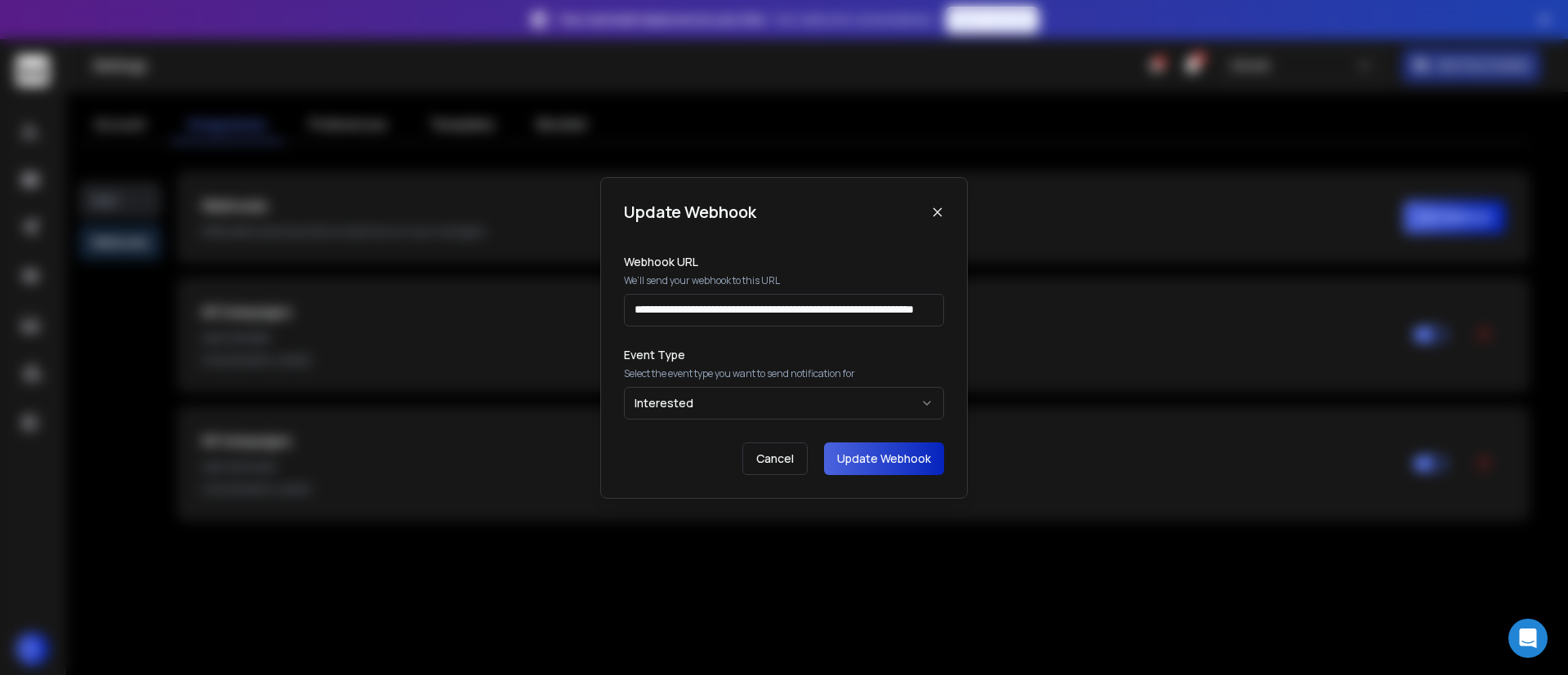
click at [864, 465] on button "Update Webhook" at bounding box center [884, 459] width 120 height 33
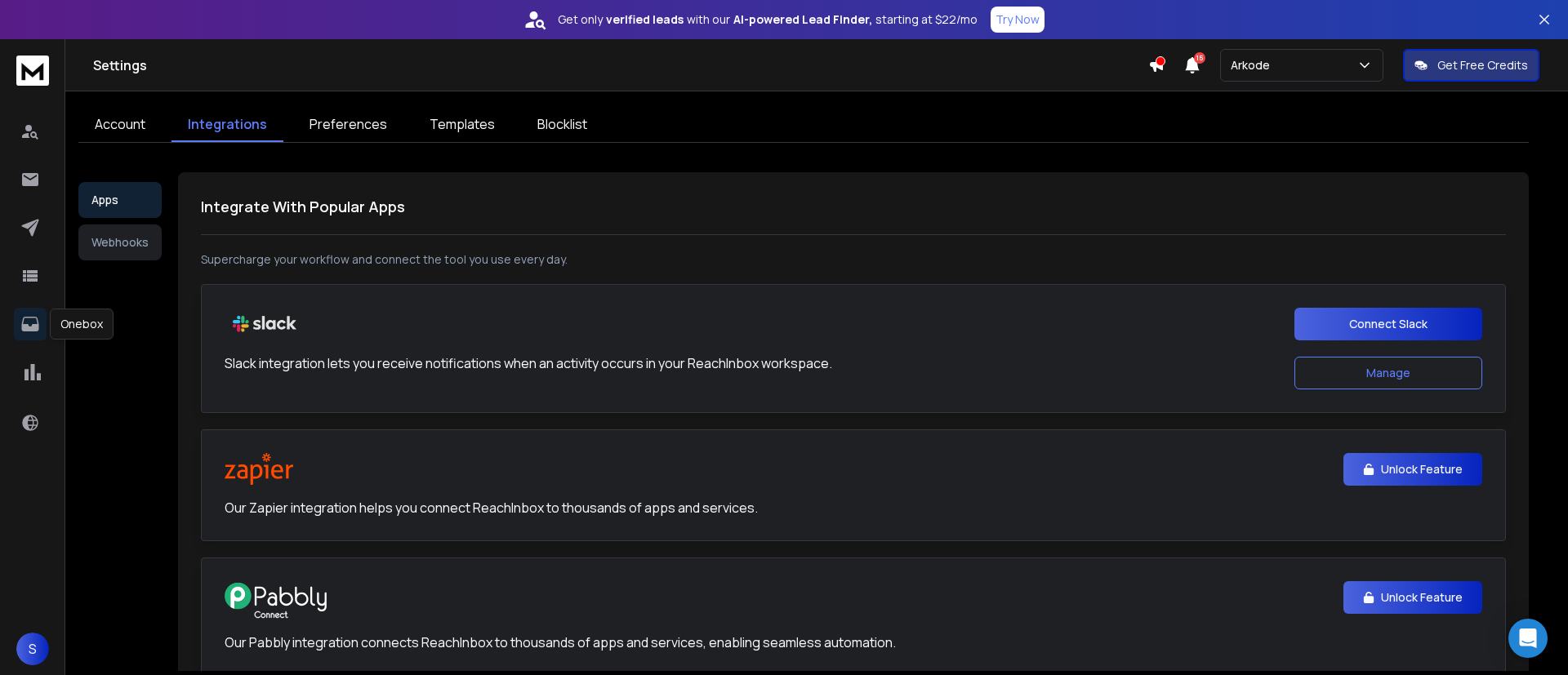
click at [17, 324] on link at bounding box center [30, 324] width 33 height 33
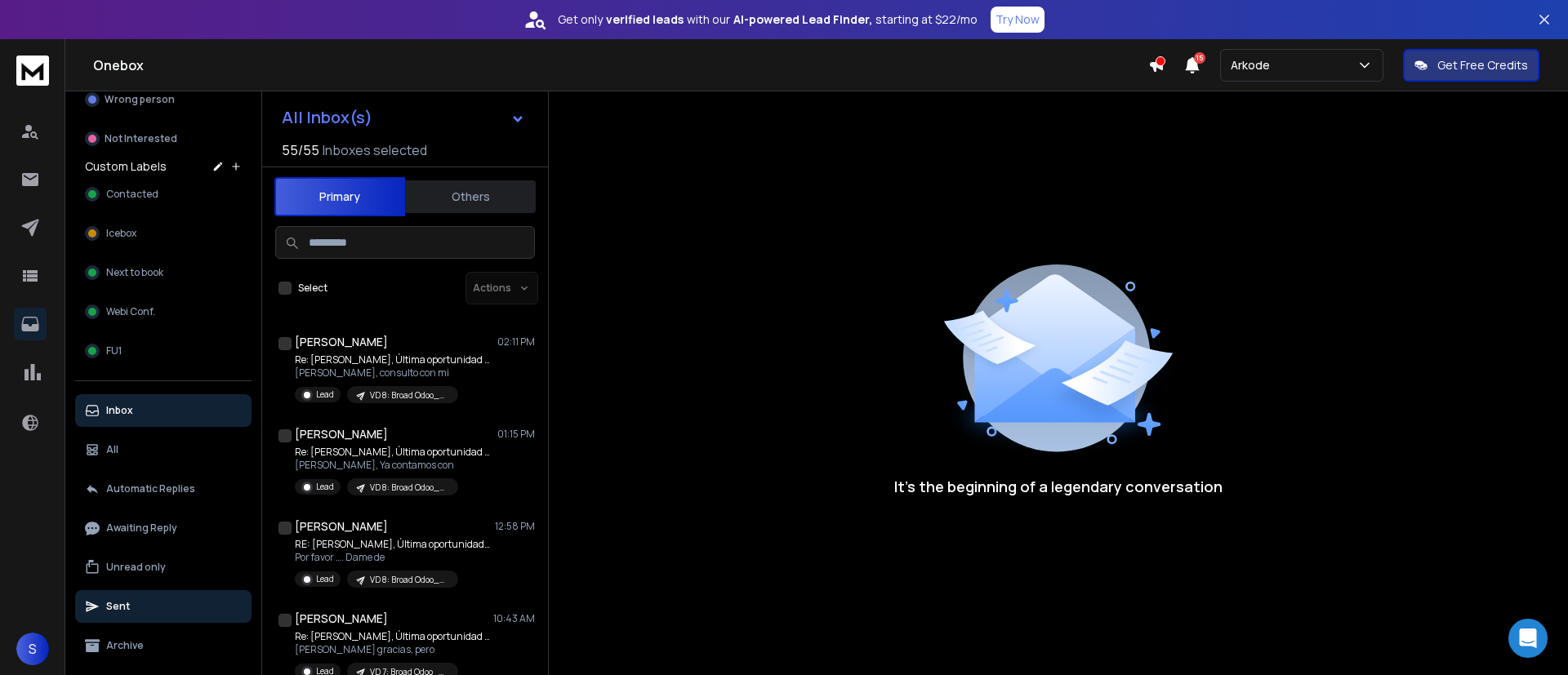
scroll to position [459, 0]
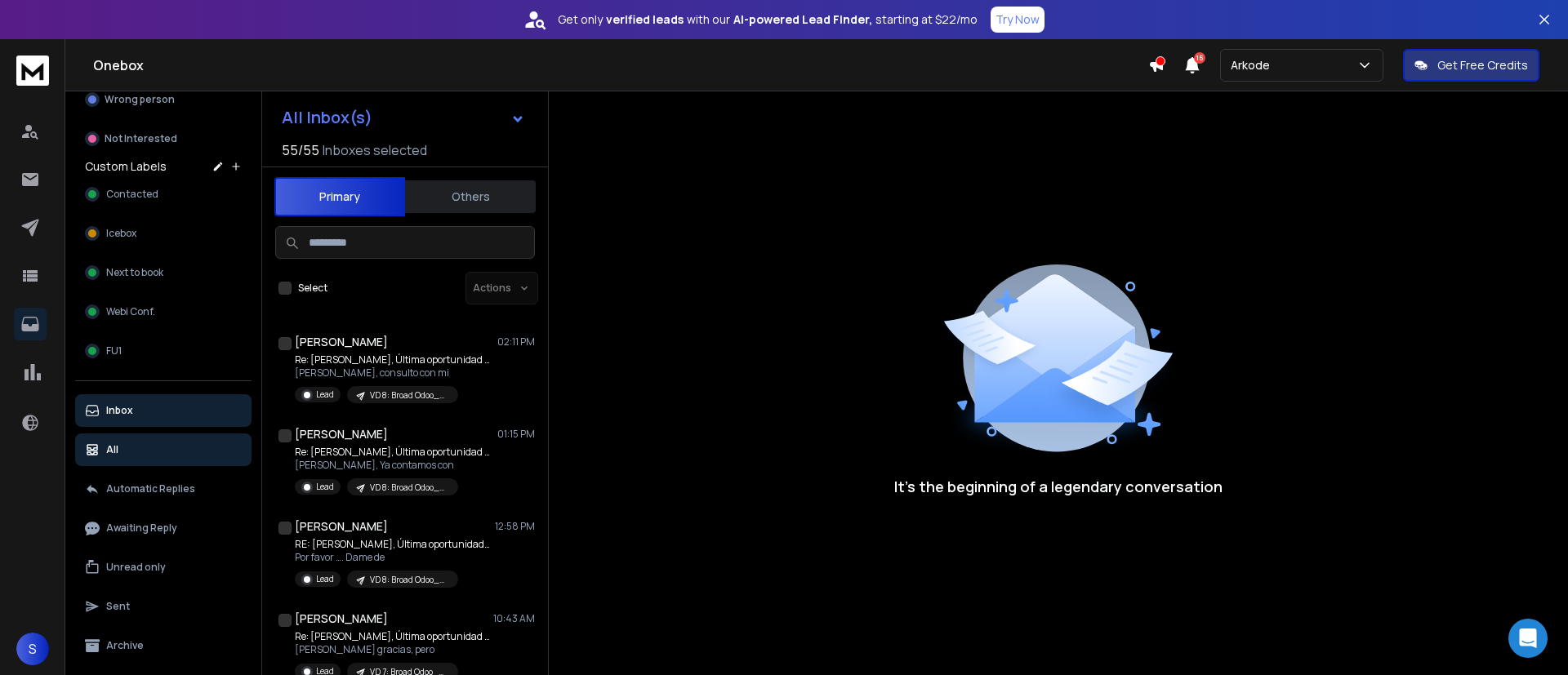
click at [160, 433] on button "All" at bounding box center [163, 450] width 177 height 33
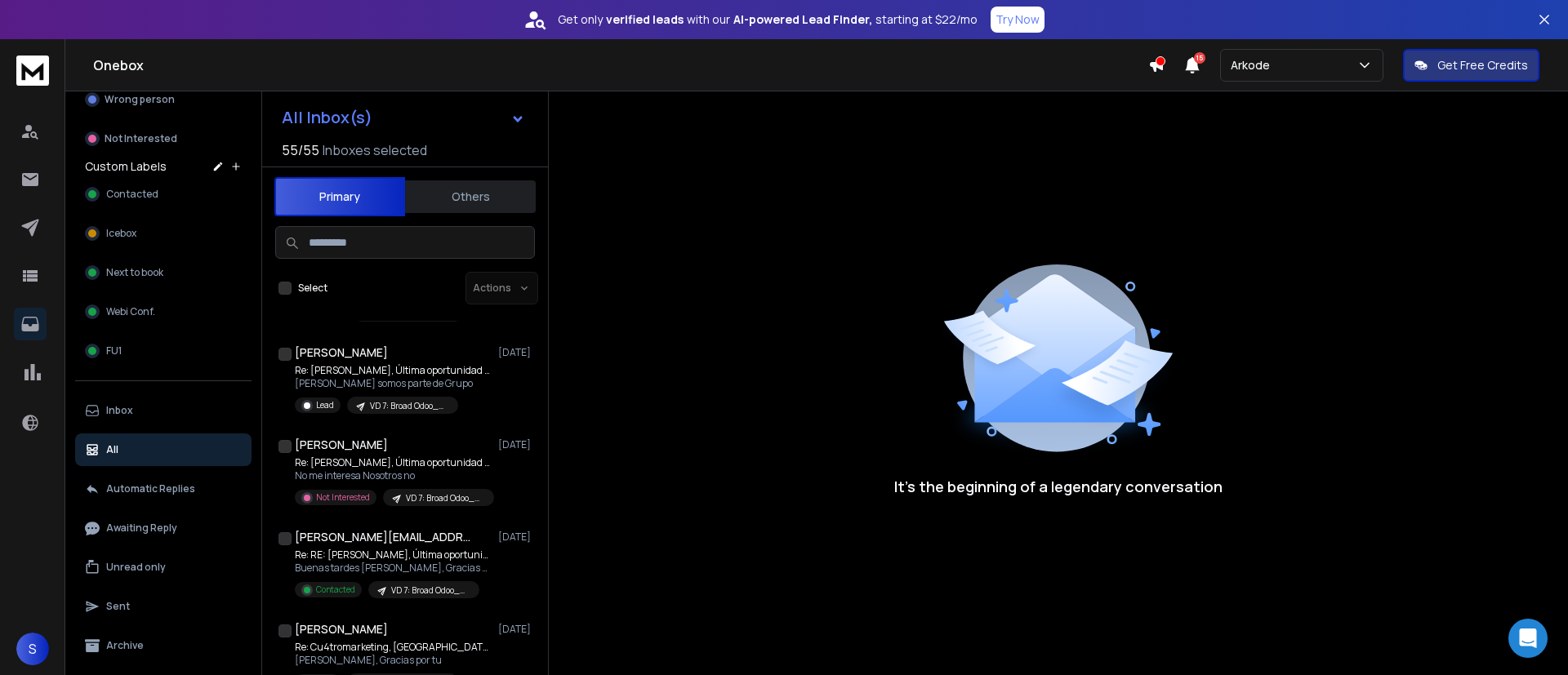
scroll to position [571, 0]
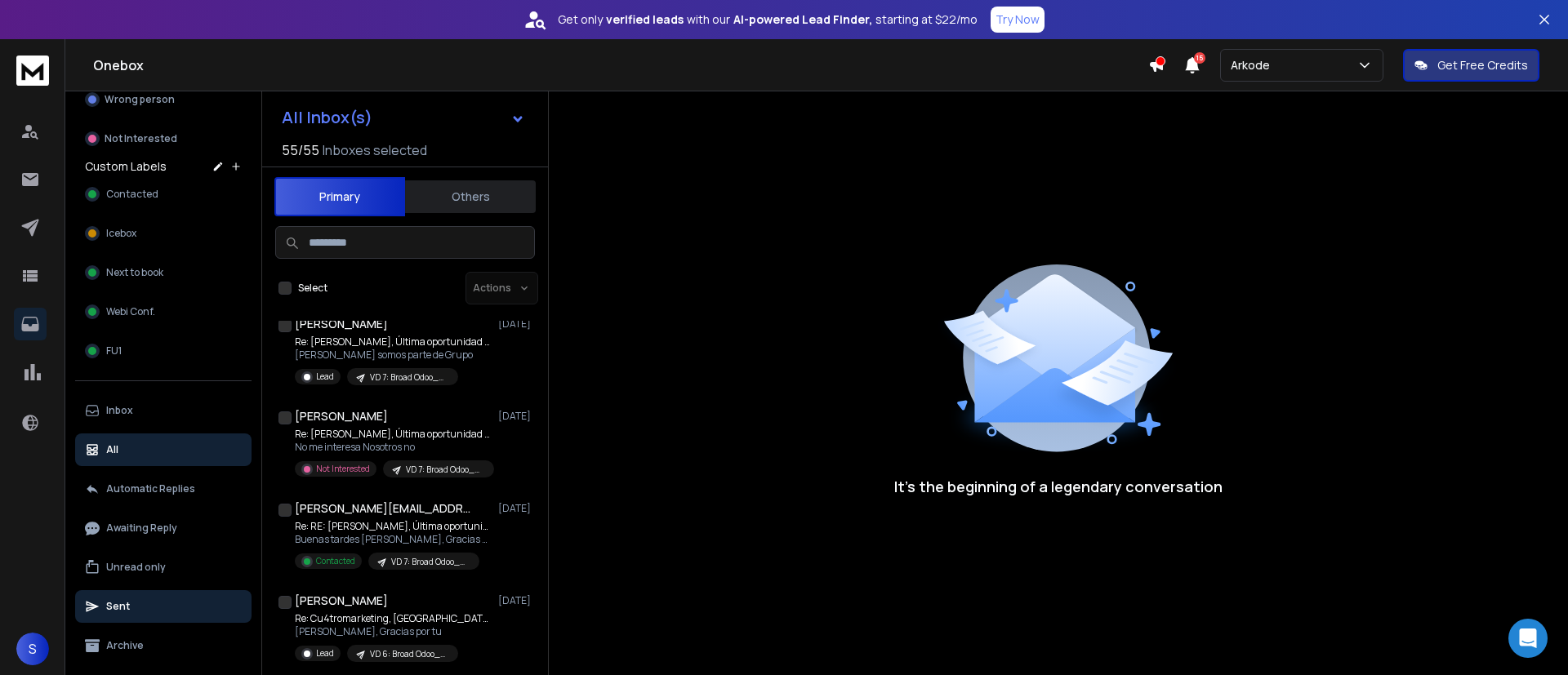
click at [155, 596] on button "Sent" at bounding box center [163, 607] width 177 height 33
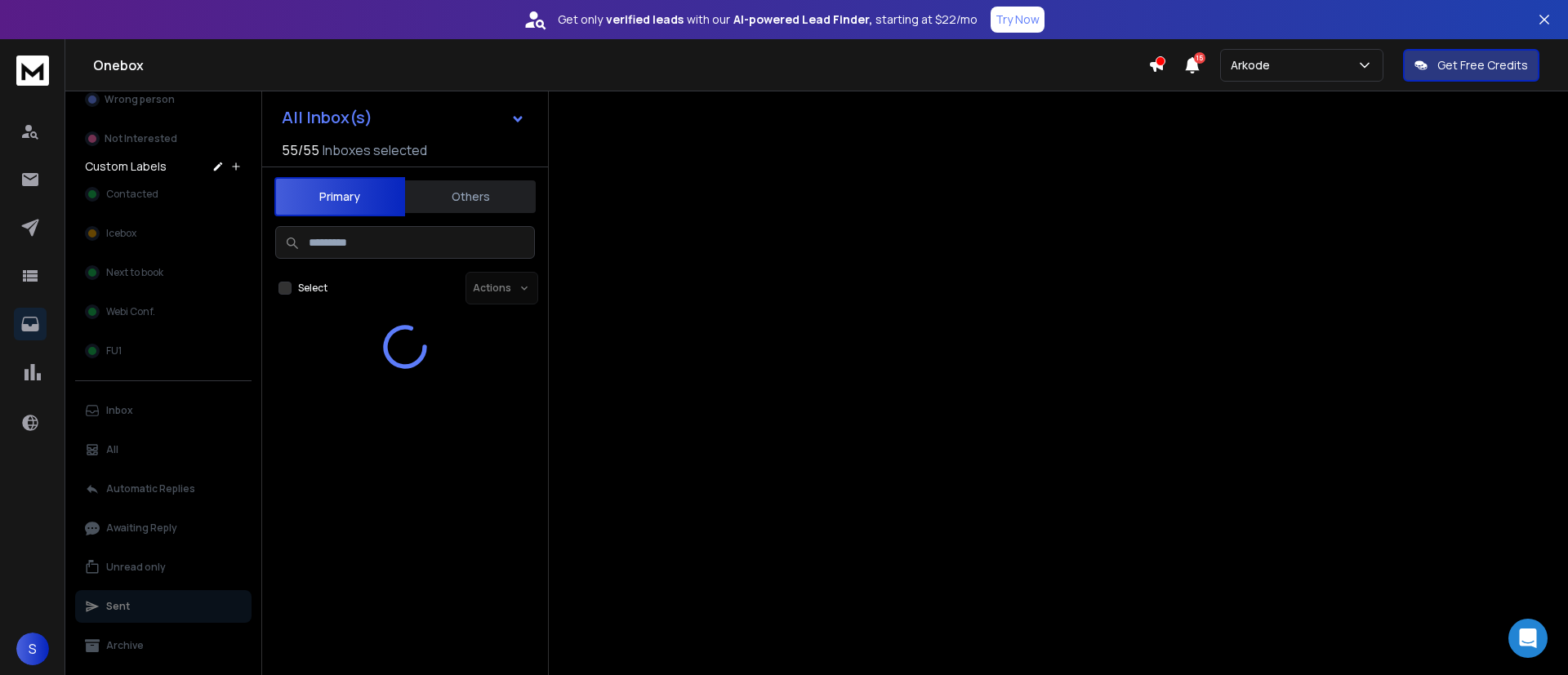
scroll to position [0, 0]
click at [365, 243] on input at bounding box center [405, 243] width 260 height 33
paste input "**********"
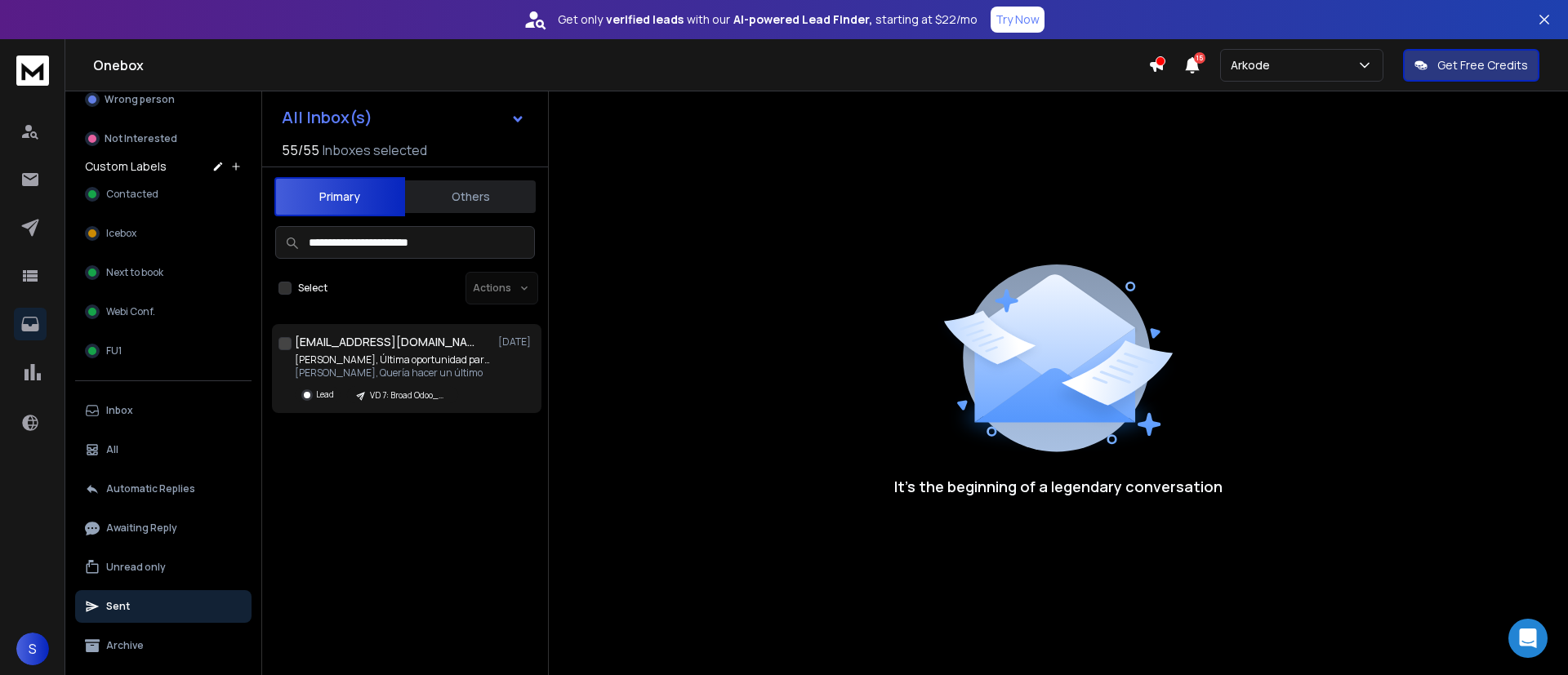
click at [442, 386] on div "VD 7: Broad Odoo_Campaign - ARKOD" at bounding box center [402, 395] width 111 height 17
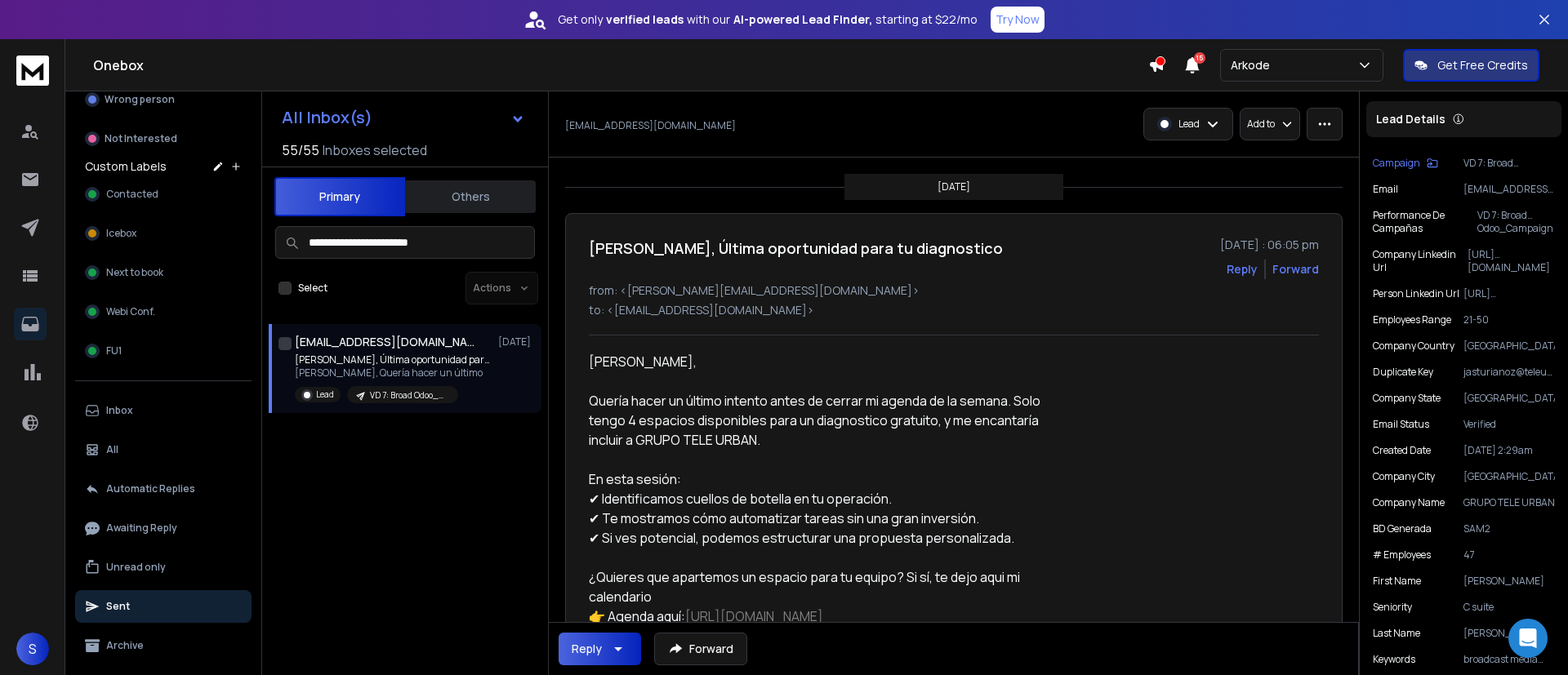
click at [1192, 130] on p "Lead" at bounding box center [1189, 124] width 21 height 13
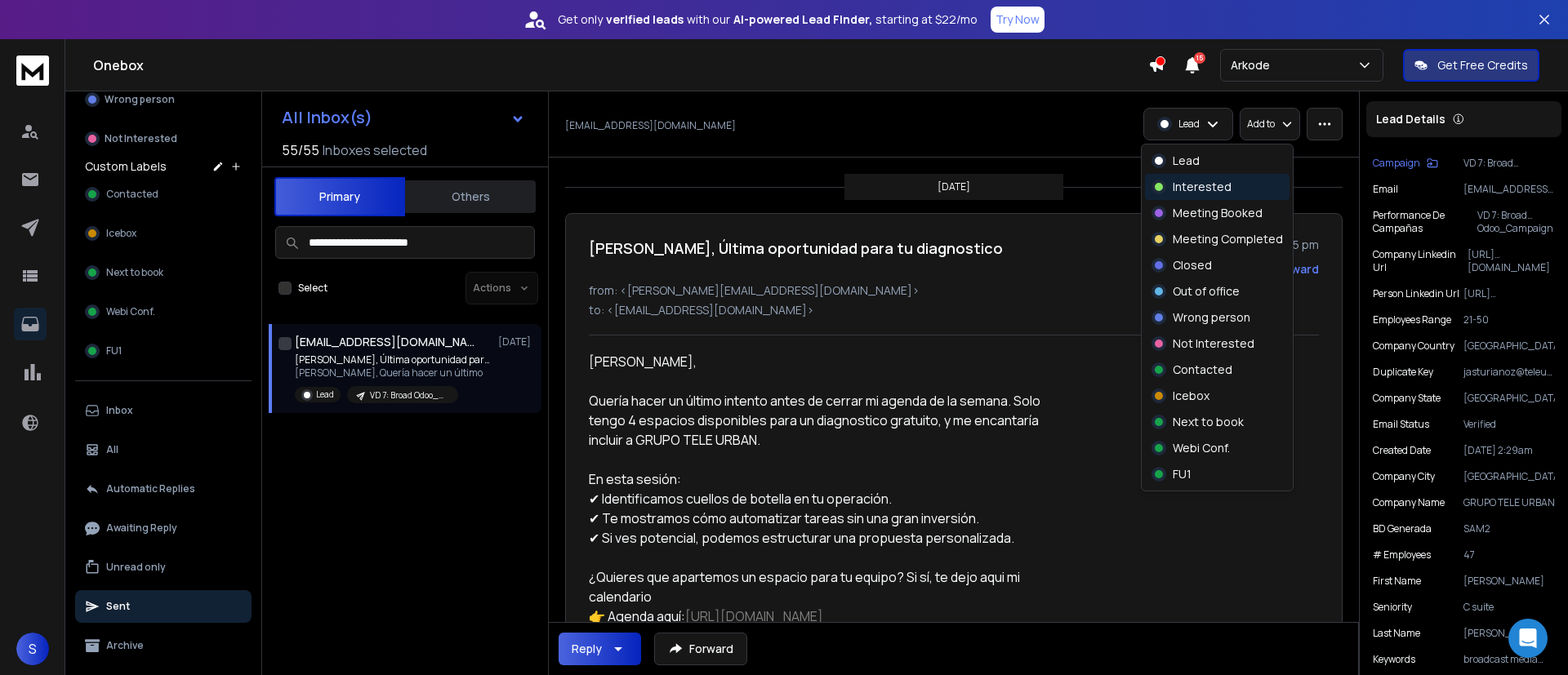
click at [1228, 186] on p "Interested" at bounding box center [1202, 187] width 59 height 16
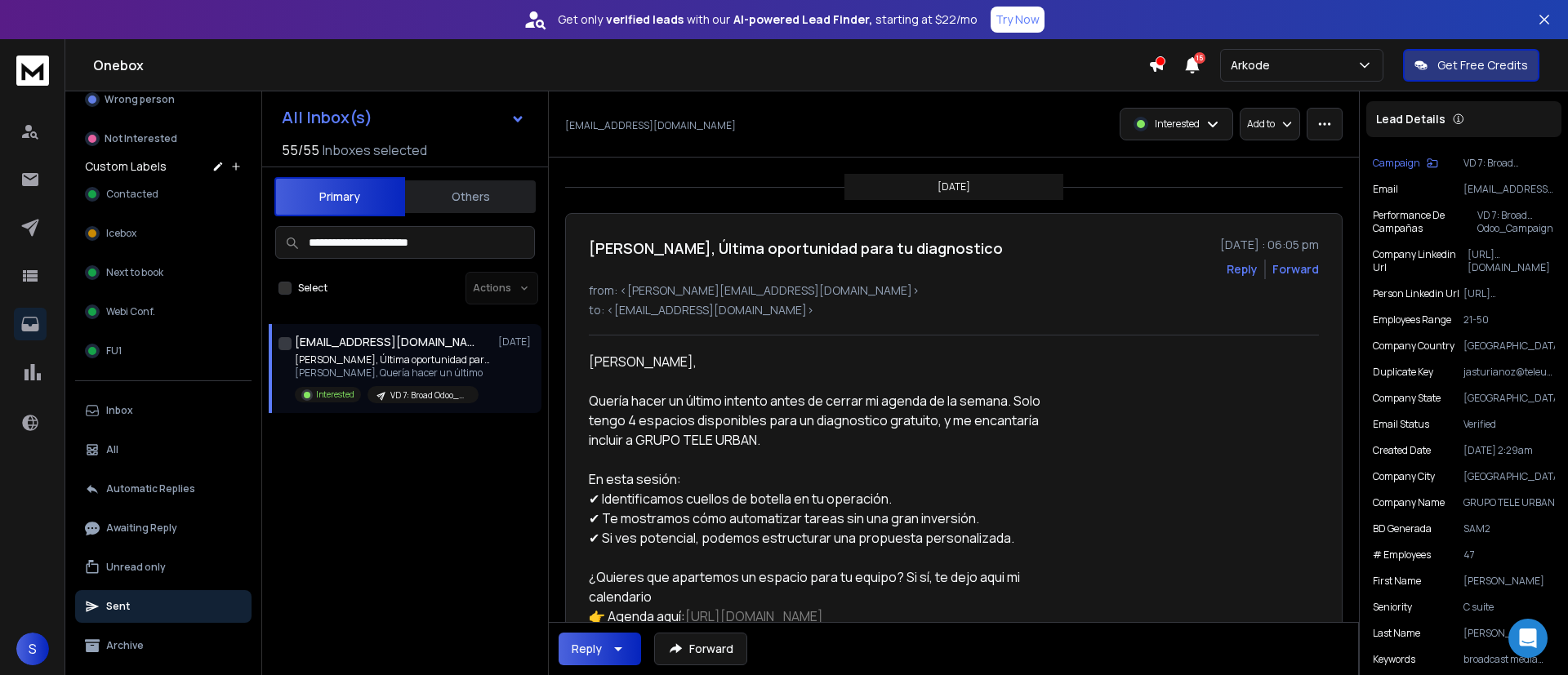
drag, startPoint x: 469, startPoint y: 243, endPoint x: 288, endPoint y: 234, distance: 181.2
click at [288, 234] on input "**********" at bounding box center [405, 243] width 260 height 33
paste input
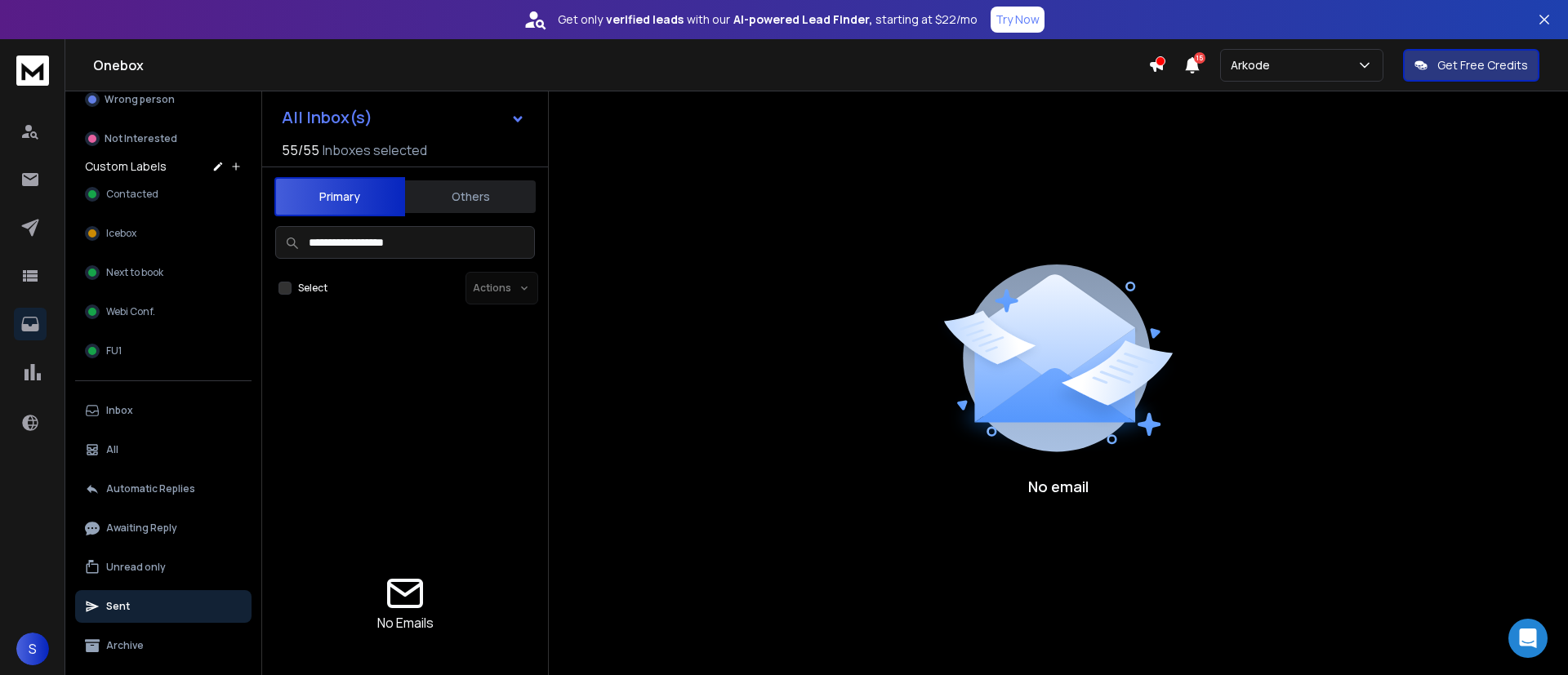
click at [136, 590] on button "Sent" at bounding box center [163, 607] width 177 height 33
drag, startPoint x: 345, startPoint y: 242, endPoint x: 265, endPoint y: 243, distance: 80.0
click at [265, 243] on div "**********" at bounding box center [405, 520] width 286 height 601
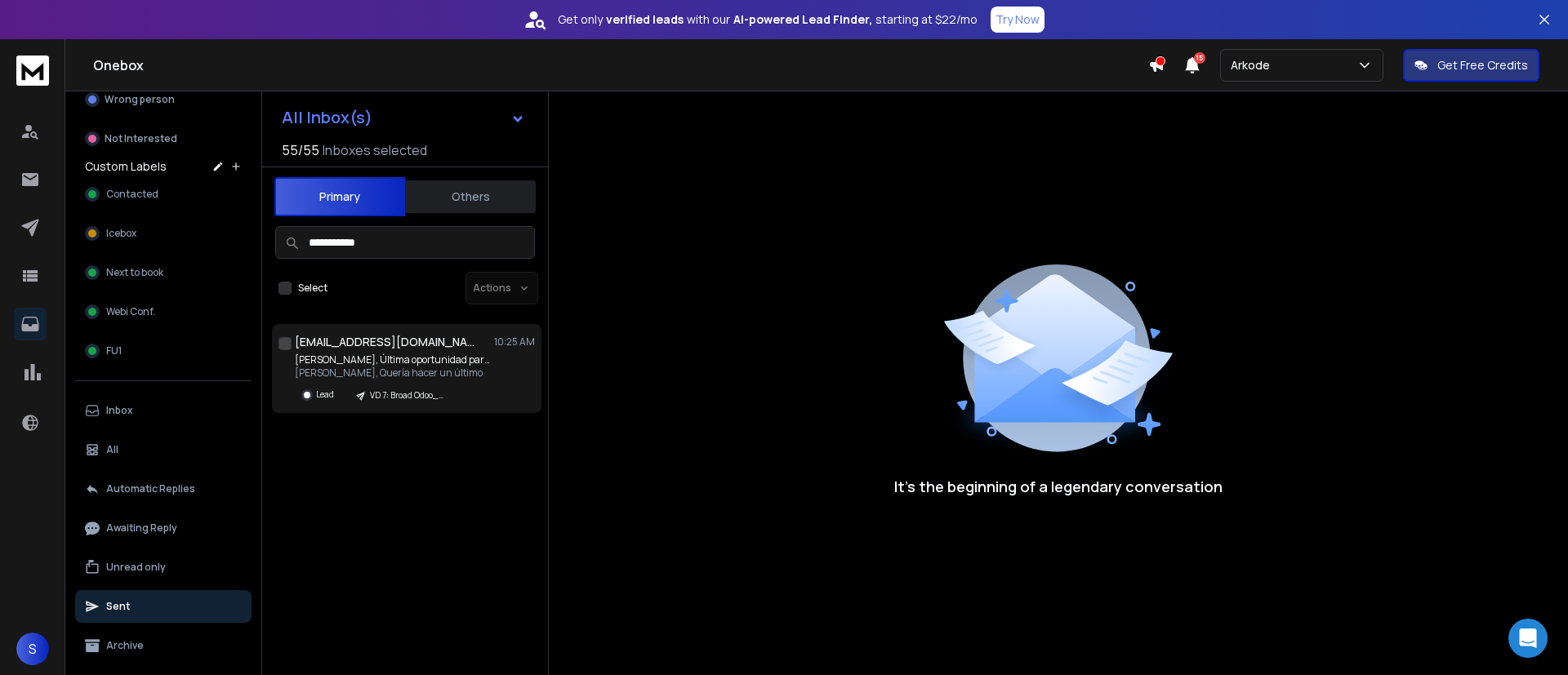
click at [424, 349] on div "vramirez@ticmas.com 10:25 AM" at bounding box center [415, 342] width 240 height 16
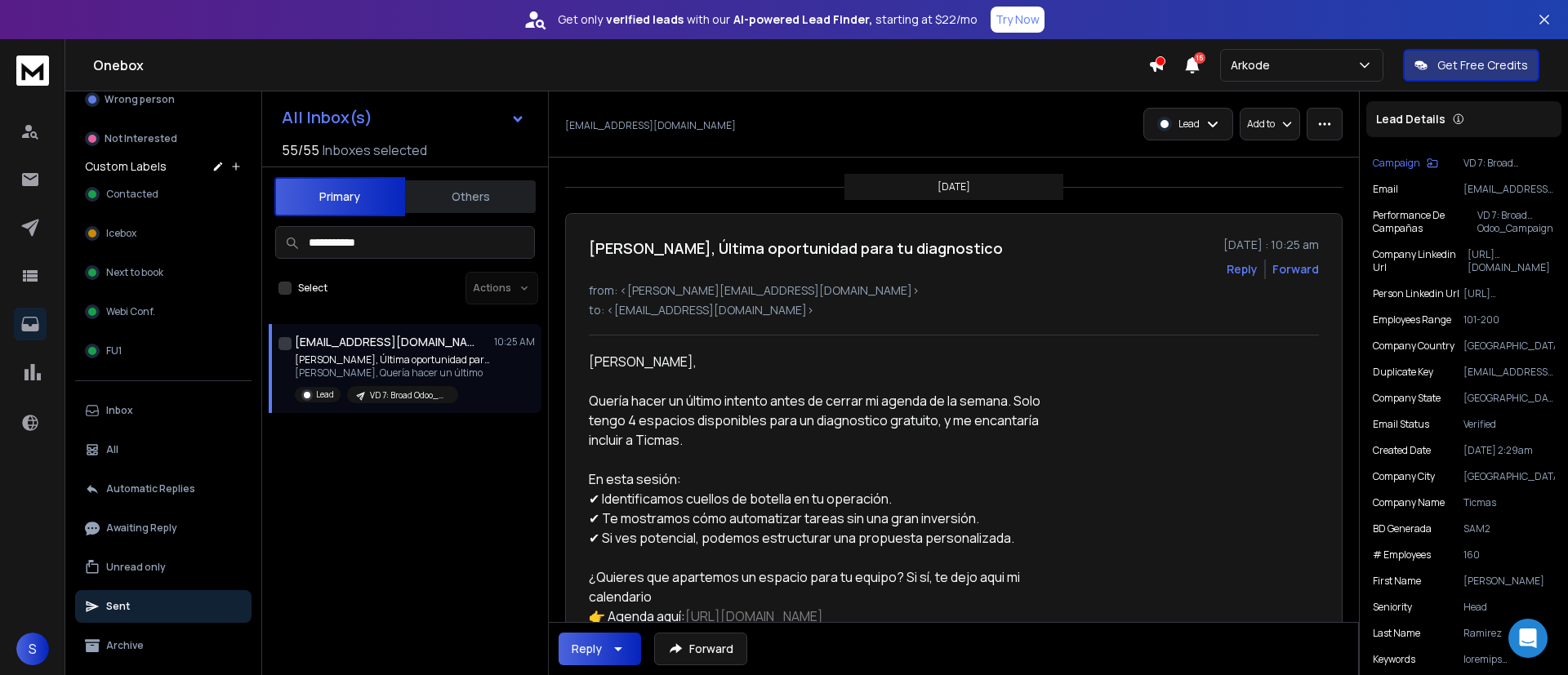
click at [1205, 115] on div "Lead" at bounding box center [1187, 124] width 88 height 31
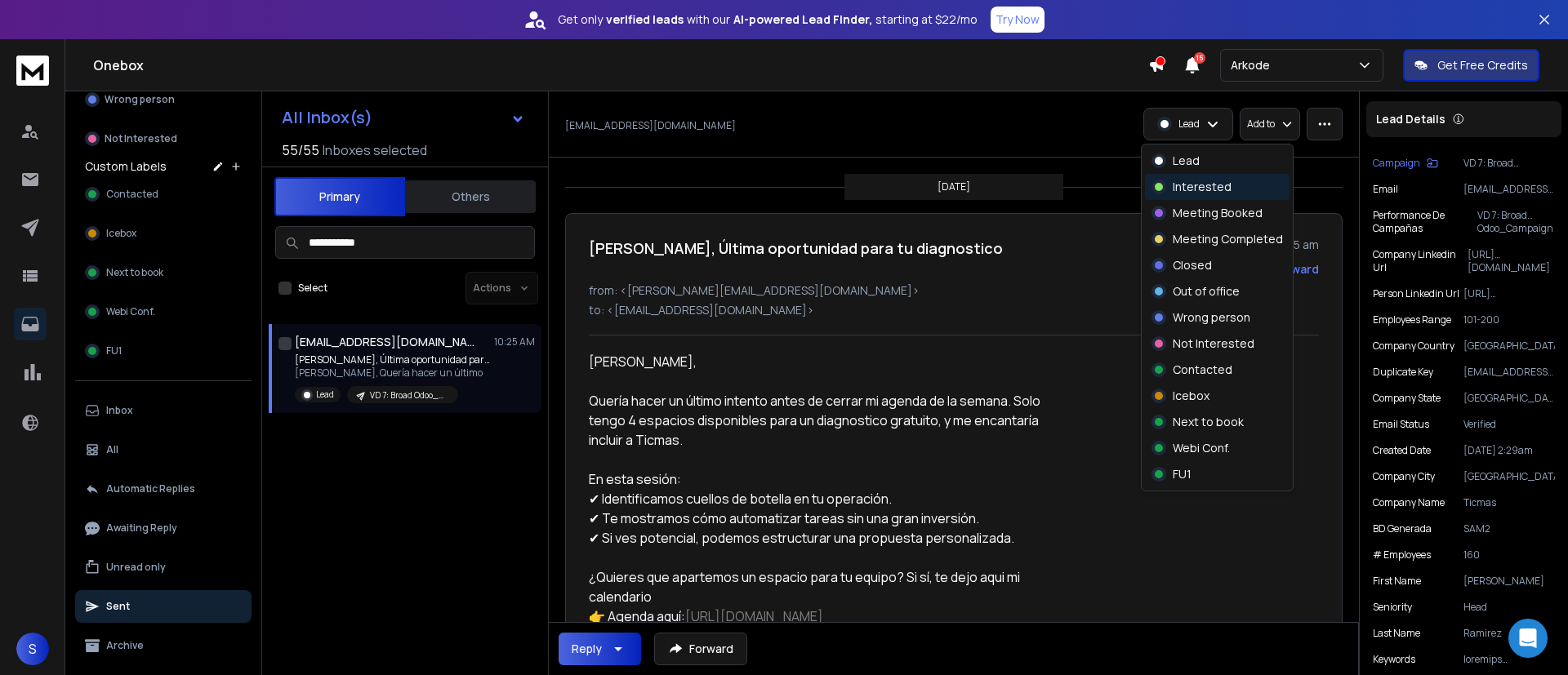
click at [1182, 184] on p "Interested" at bounding box center [1202, 187] width 59 height 16
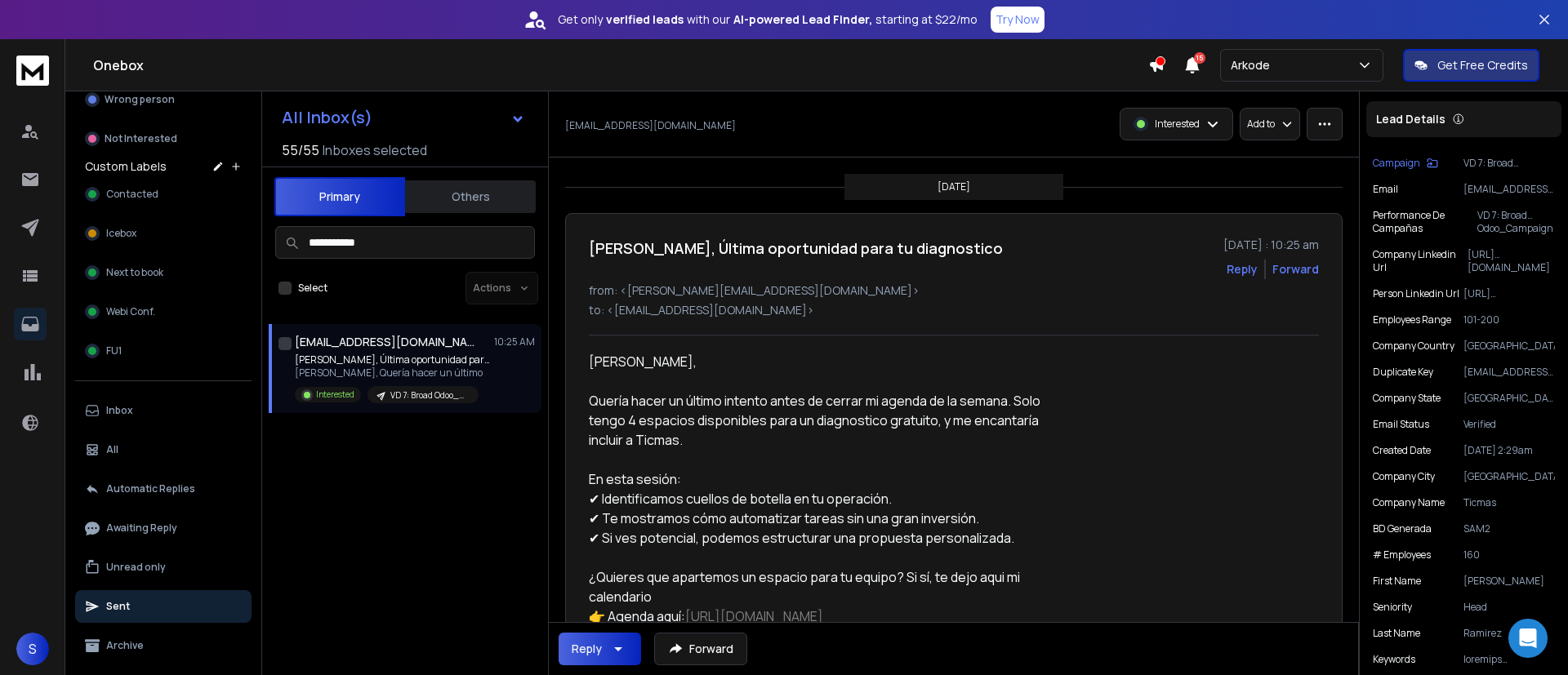
click at [454, 235] on input "**********" at bounding box center [405, 243] width 260 height 33
paste input "**********"
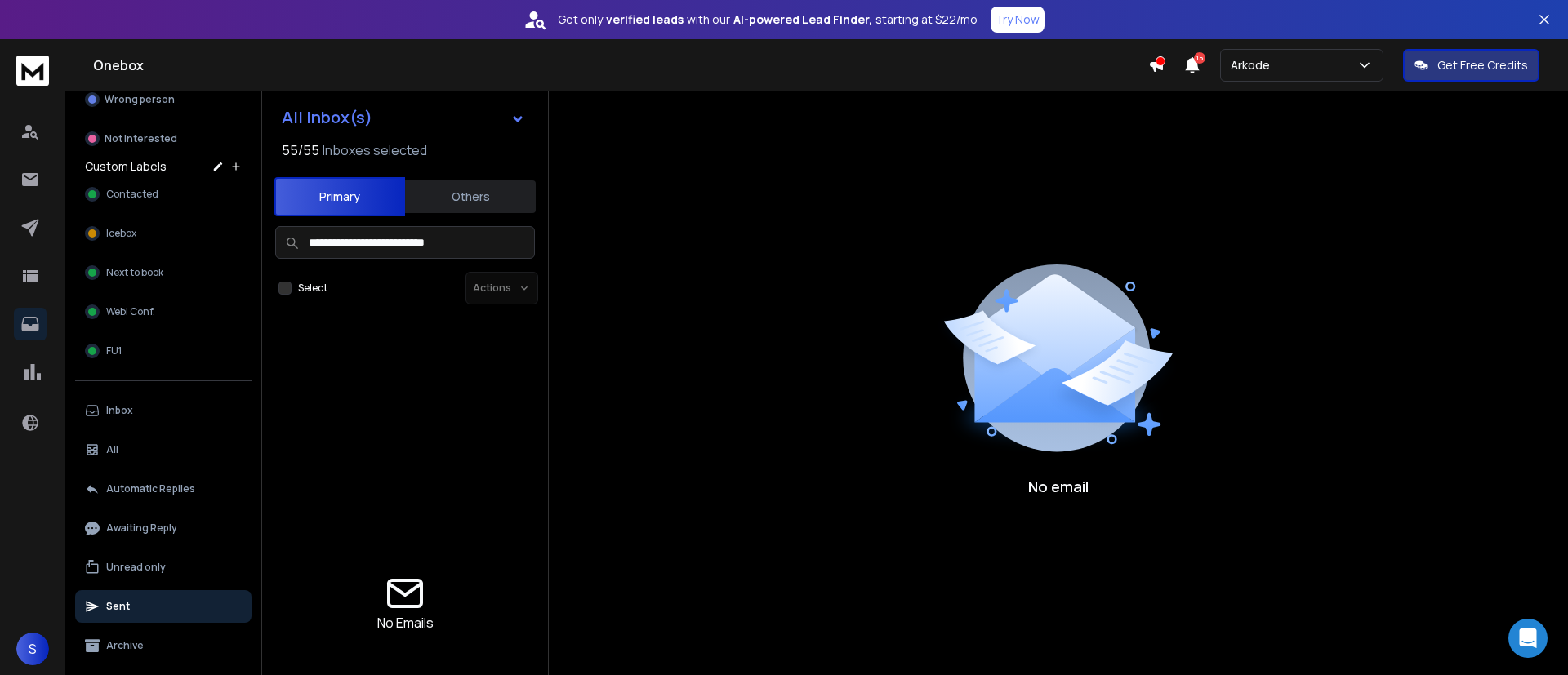
drag, startPoint x: 382, startPoint y: 244, endPoint x: 192, endPoint y: 235, distance: 190.2
click at [192, 235] on div "**********" at bounding box center [816, 428] width 1502 height 675
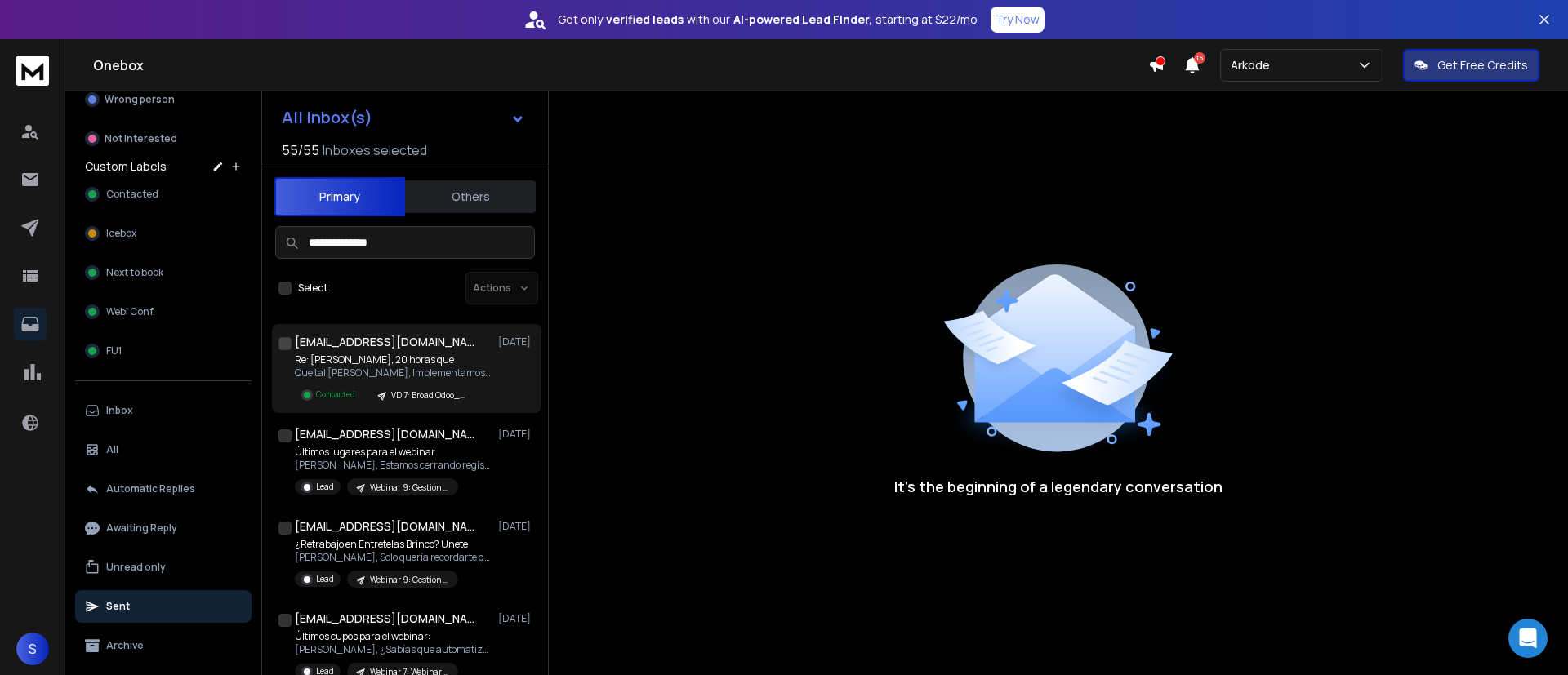
type input "**********"
click at [399, 358] on p "Re: David, 20 horas que" at bounding box center [393, 360] width 196 height 13
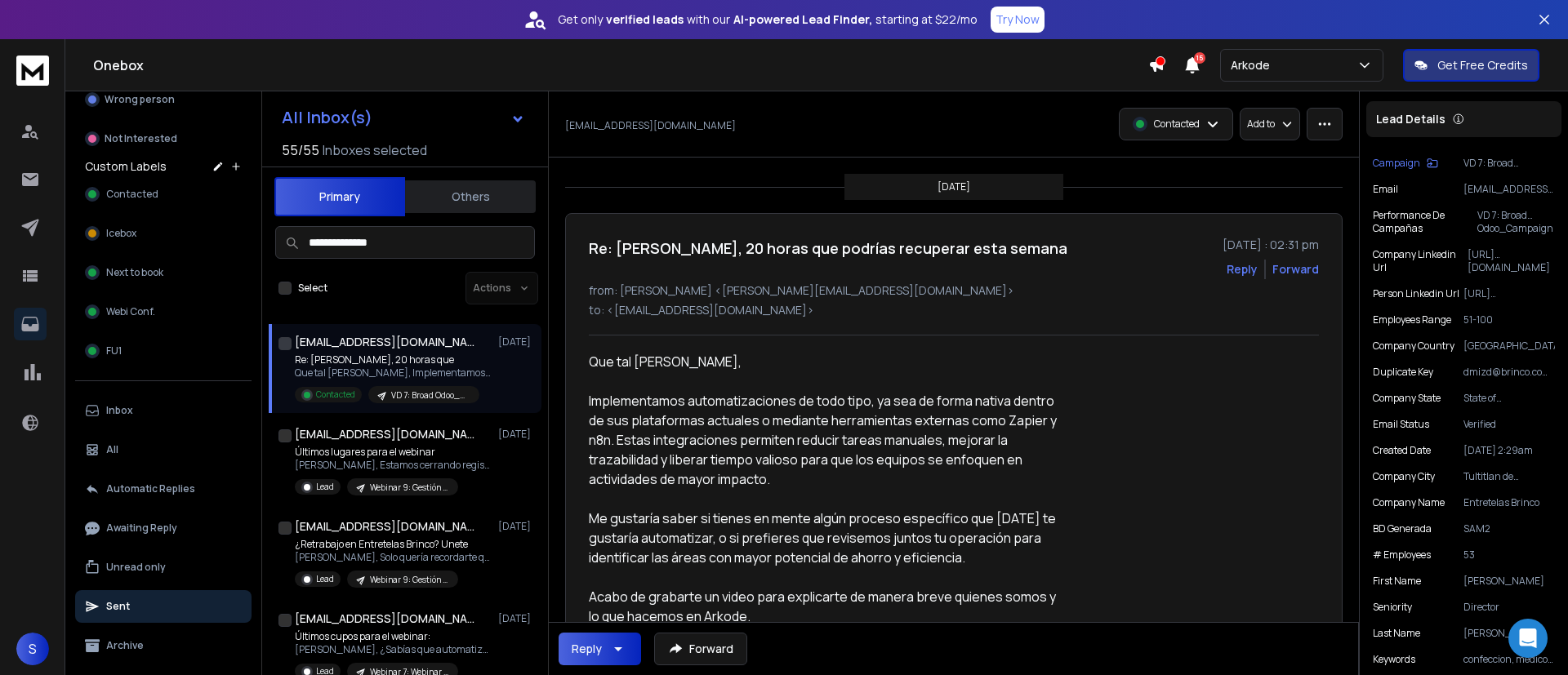
click at [621, 650] on icon "button" at bounding box center [618, 650] width 20 height 20
click at [1216, 112] on div "Contacted" at bounding box center [1176, 124] width 113 height 31
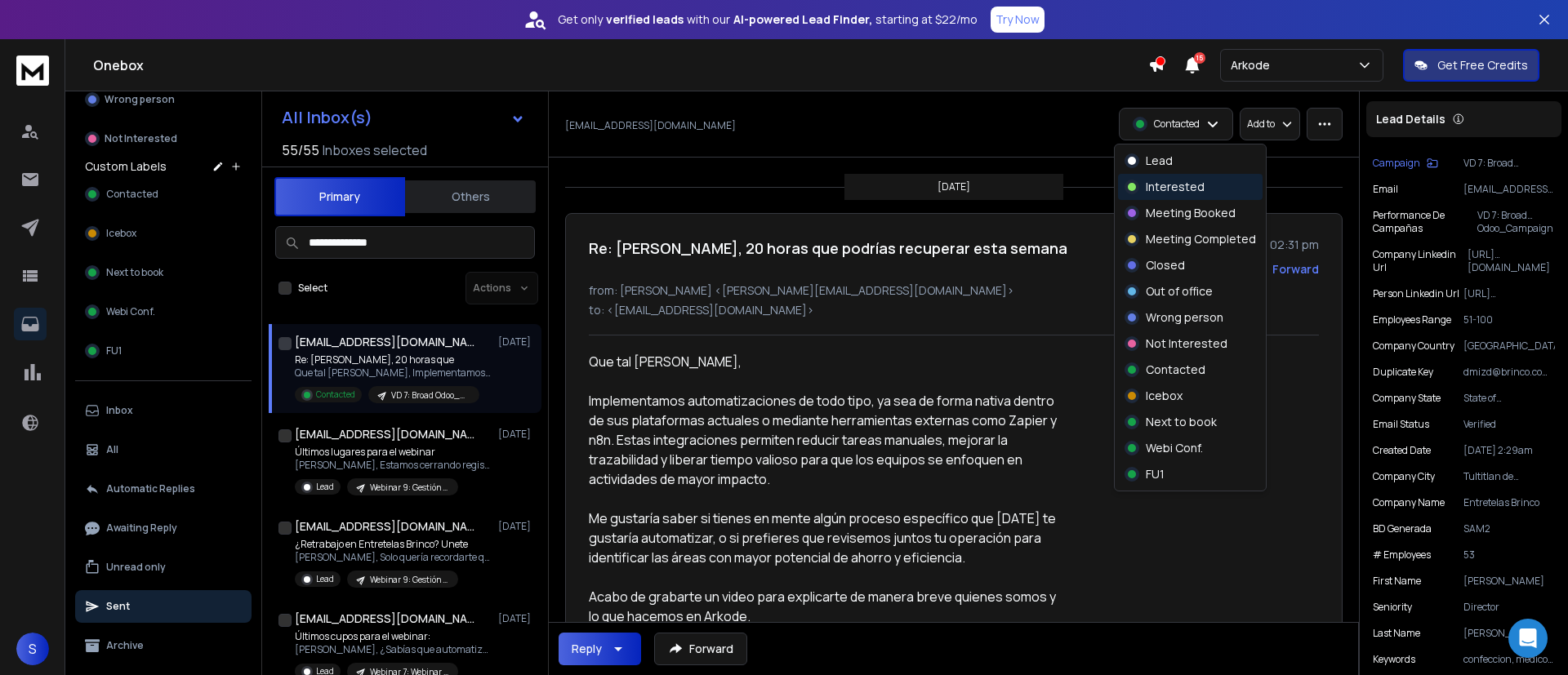
click at [1205, 191] on div "Interested" at bounding box center [1191, 187] width 145 height 26
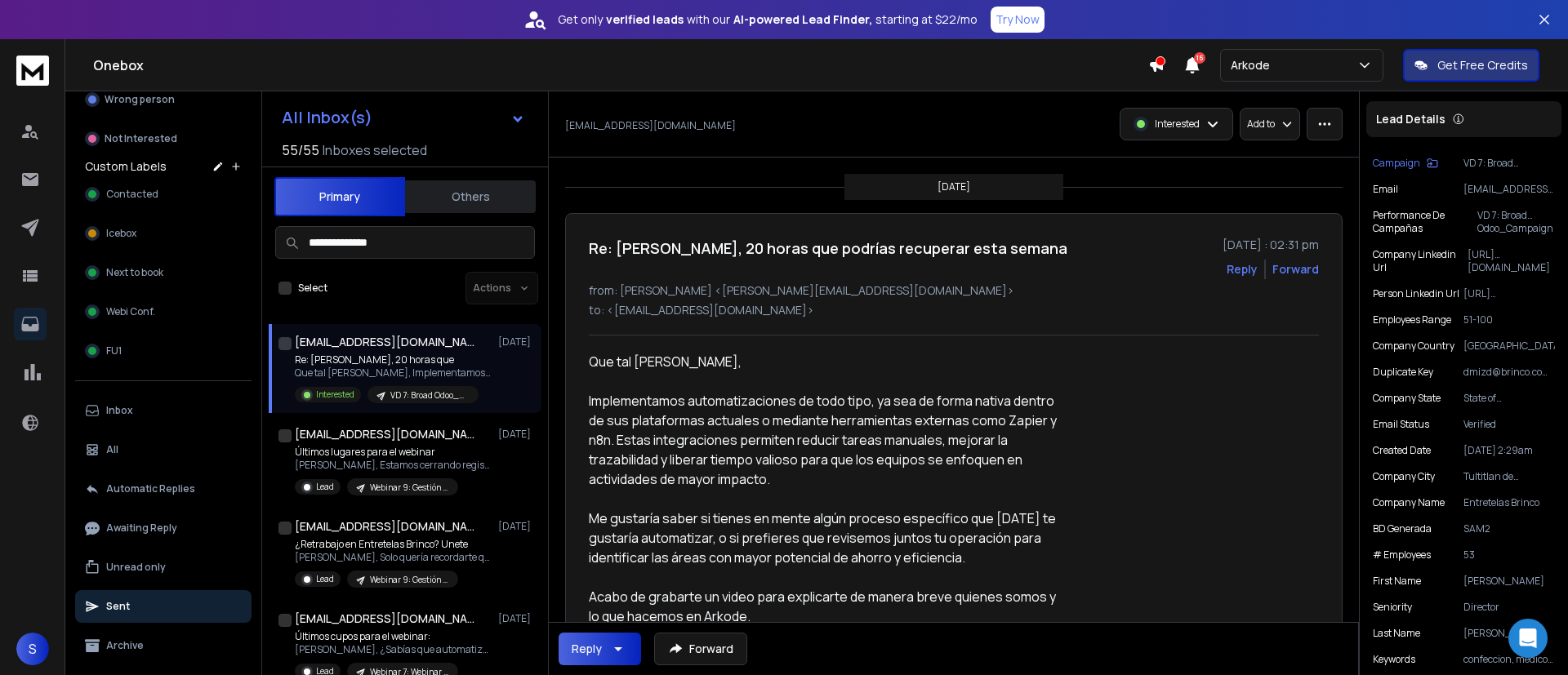
click at [393, 248] on input "**********" at bounding box center [405, 243] width 260 height 33
